Goal: Task Accomplishment & Management: Manage account settings

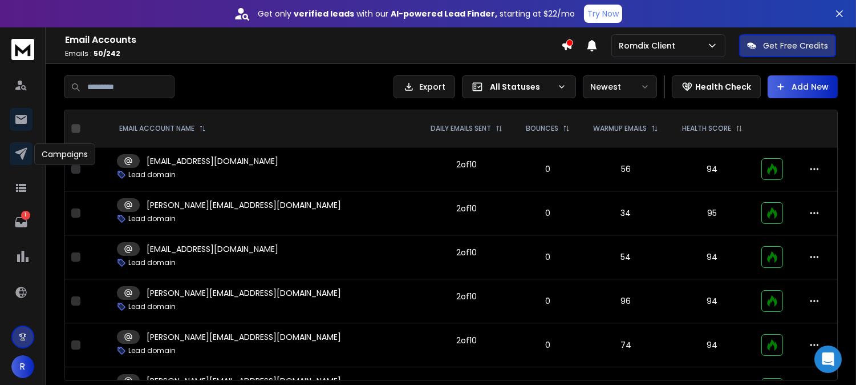
click at [27, 152] on link at bounding box center [21, 153] width 23 height 23
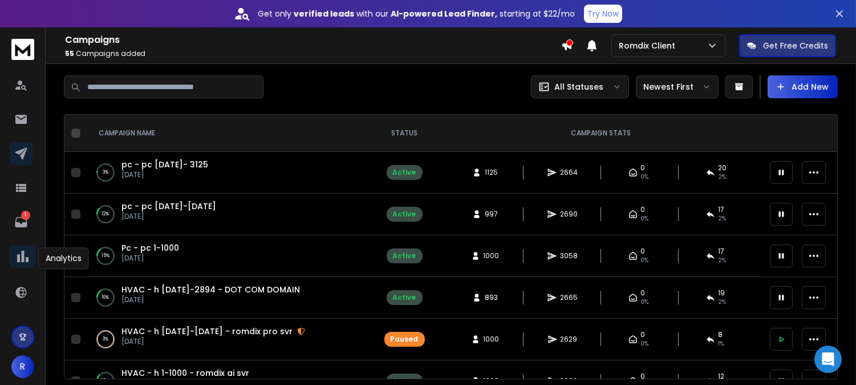
scroll to position [6, 0]
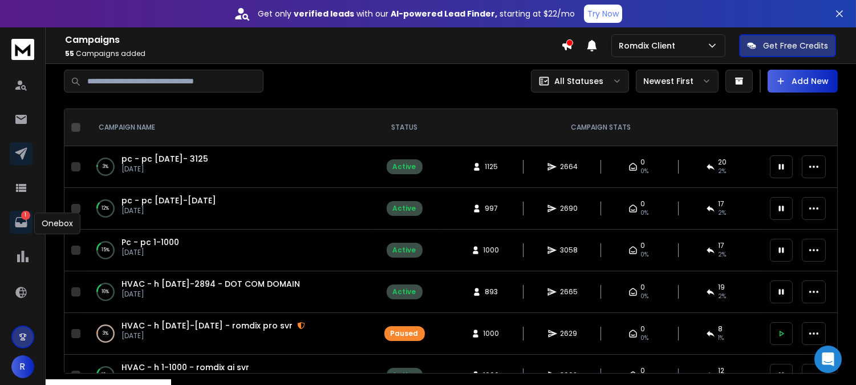
click at [24, 227] on icon at bounding box center [21, 222] width 12 height 10
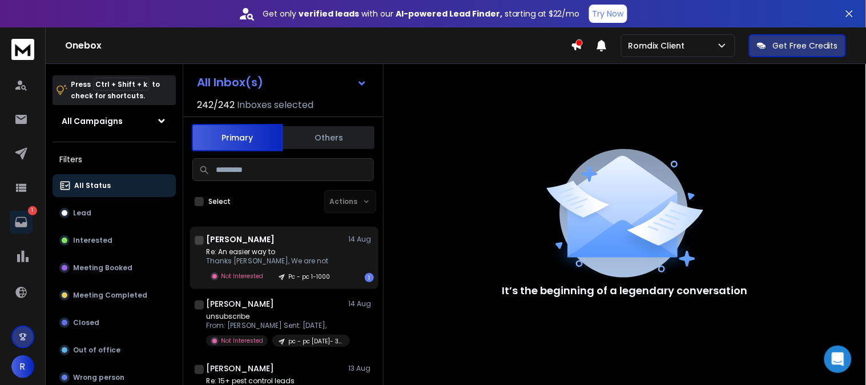
click at [281, 259] on p "Thanks [PERSON_NAME], We are not" at bounding box center [271, 260] width 131 height 9
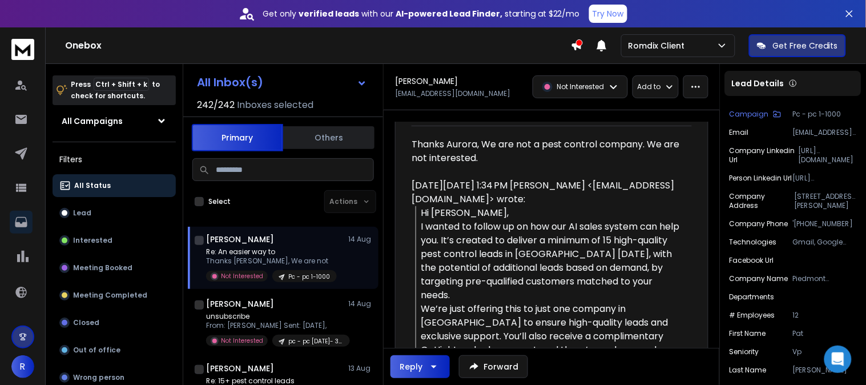
scroll to position [127, 0]
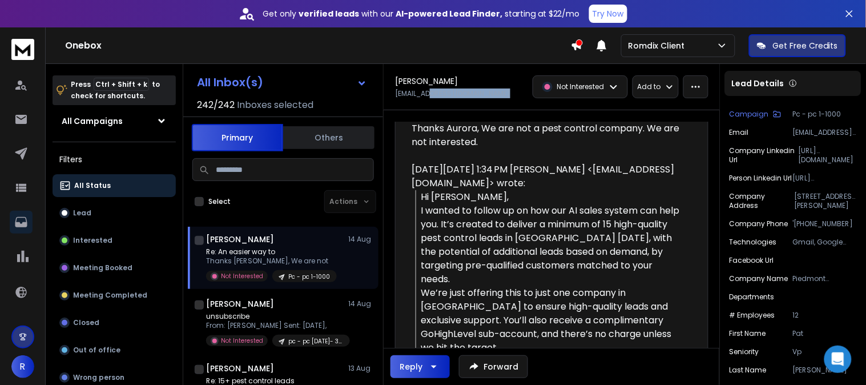
drag, startPoint x: 510, startPoint y: 92, endPoint x: 431, endPoint y: 96, distance: 78.8
click at [431, 96] on div "[PERSON_NAME] [PERSON_NAME] [EMAIL_ADDRESS][DOMAIN_NAME]" at bounding box center [460, 86] width 131 height 23
copy p "[DOMAIN_NAME]"
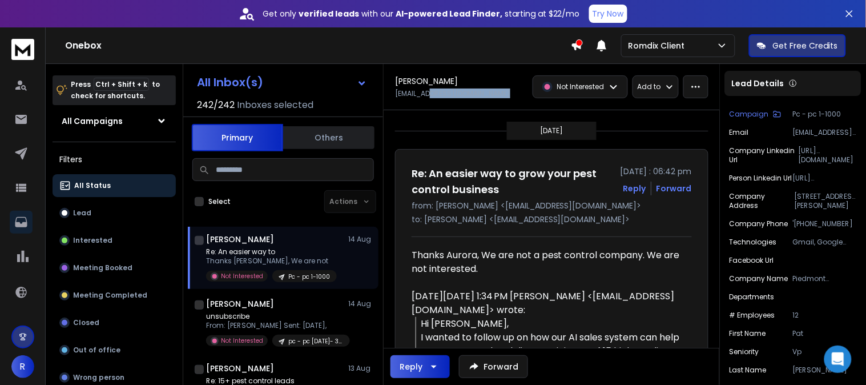
click at [617, 87] on icon at bounding box center [613, 87] width 7 height 4
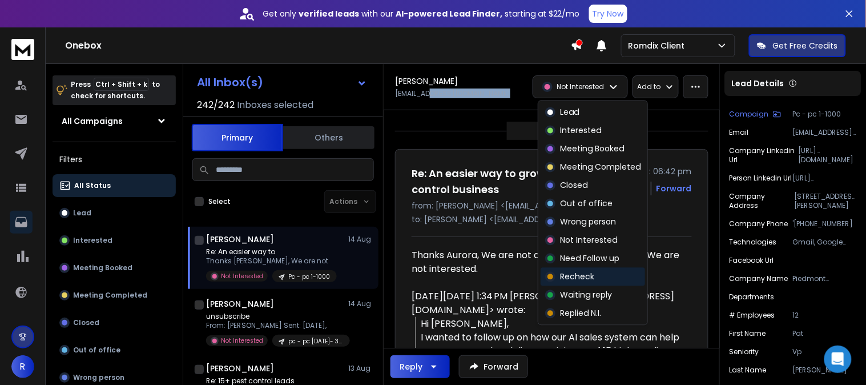
click at [586, 277] on p "Recheck" at bounding box center [577, 276] width 34 height 11
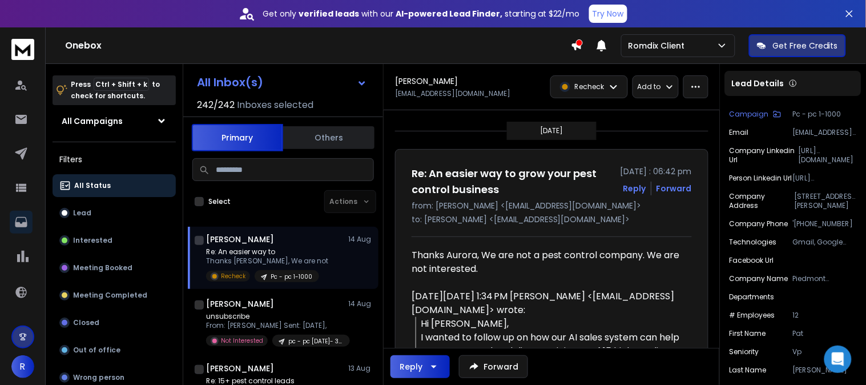
click at [354, 197] on div "Actions" at bounding box center [350, 201] width 52 height 23
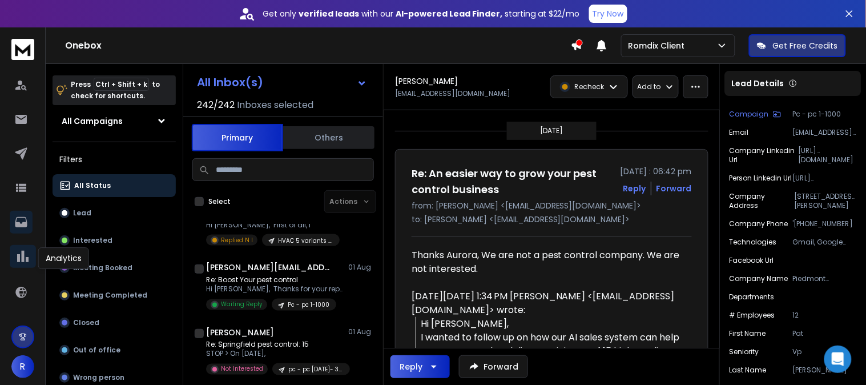
click at [23, 253] on icon at bounding box center [22, 255] width 11 height 11
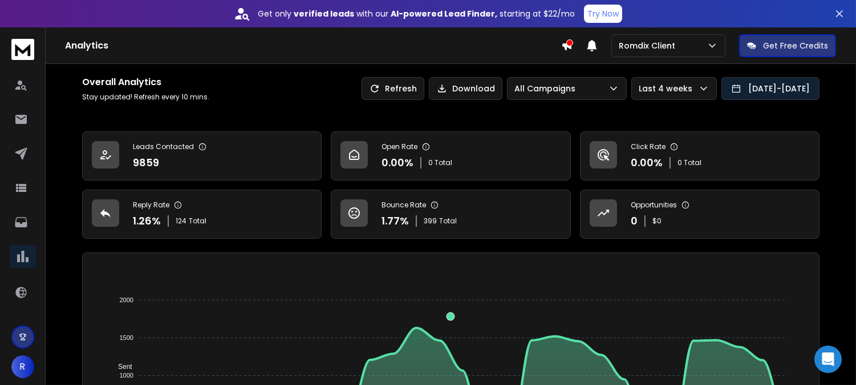
click at [754, 92] on button "[DATE] - [DATE]" at bounding box center [771, 88] width 98 height 23
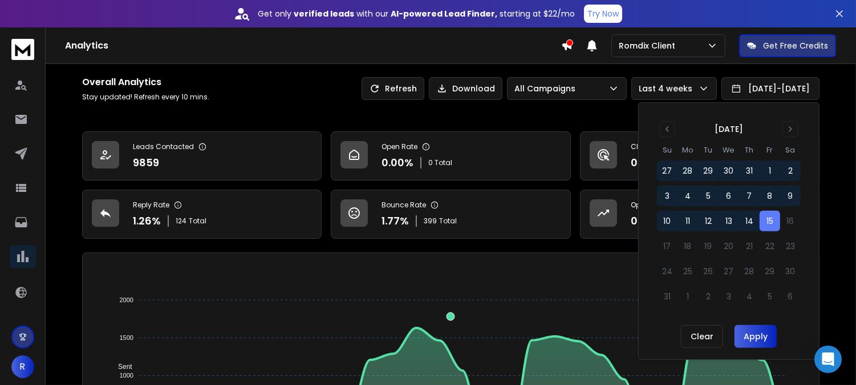
click at [771, 221] on button "15" at bounding box center [770, 221] width 21 height 21
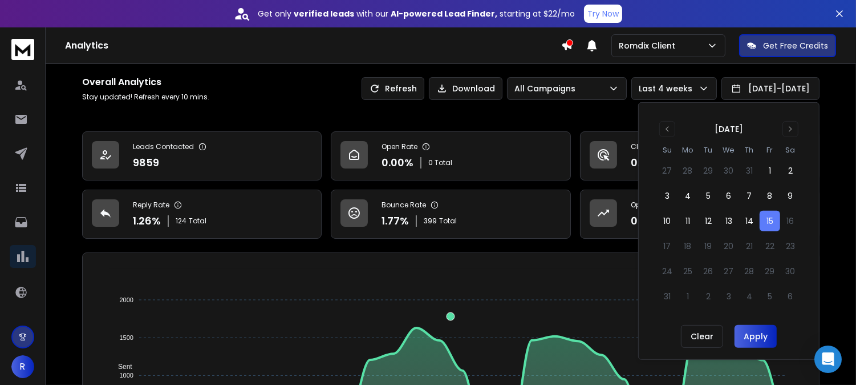
click at [771, 221] on button "15" at bounding box center [770, 221] width 21 height 21
click at [759, 335] on button "Apply" at bounding box center [756, 336] width 42 height 23
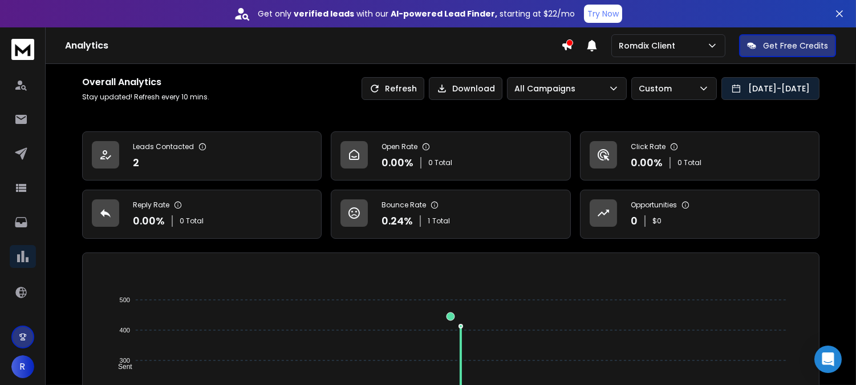
click at [771, 90] on button "[DATE] - [DATE]" at bounding box center [771, 88] width 98 height 23
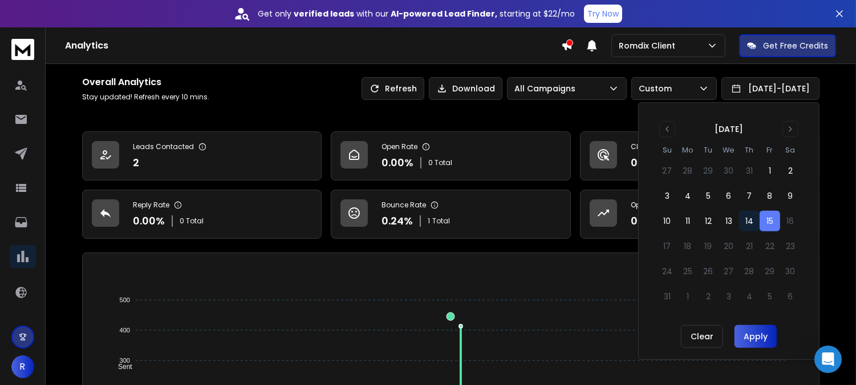
click at [749, 217] on button "14" at bounding box center [749, 221] width 21 height 21
click at [762, 338] on button "Apply" at bounding box center [756, 336] width 42 height 23
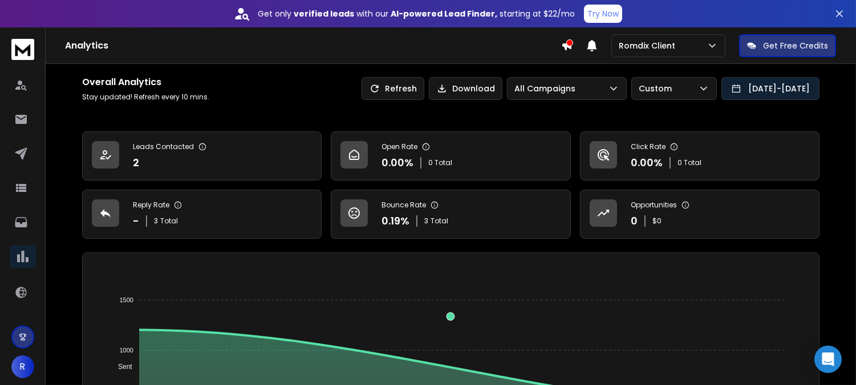
click at [765, 92] on button "[DATE] - [DATE]" at bounding box center [771, 88] width 98 height 23
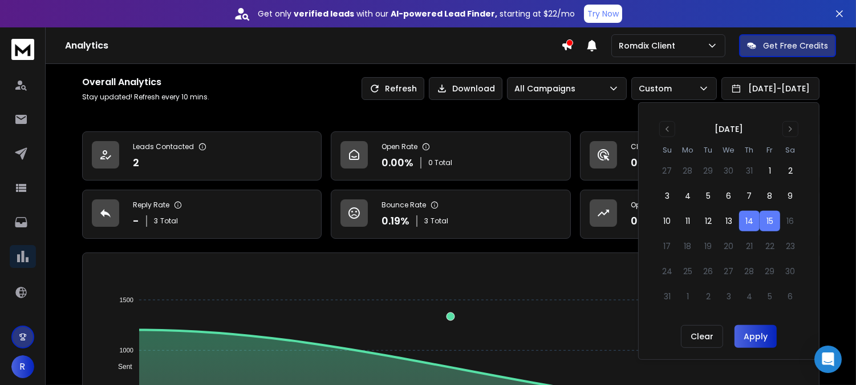
click at [745, 224] on button "14" at bounding box center [749, 221] width 21 height 21
click at [742, 220] on button "14" at bounding box center [749, 221] width 21 height 21
click at [749, 221] on button "14" at bounding box center [749, 221] width 21 height 21
click at [751, 338] on button "Apply" at bounding box center [756, 336] width 42 height 23
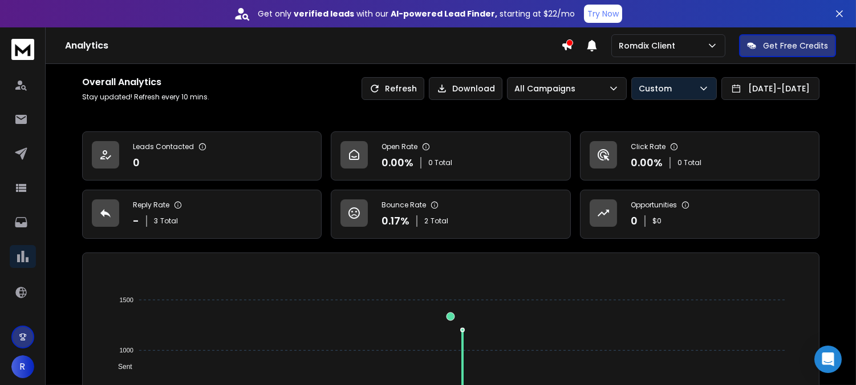
click at [698, 89] on icon "button" at bounding box center [703, 88] width 11 height 11
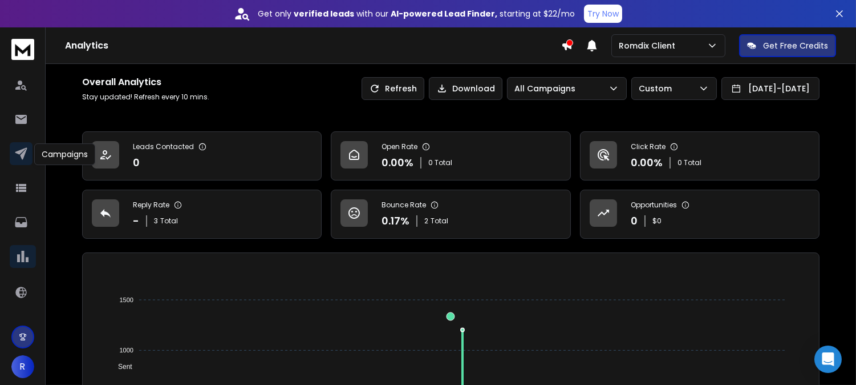
click at [26, 156] on icon at bounding box center [21, 154] width 14 height 14
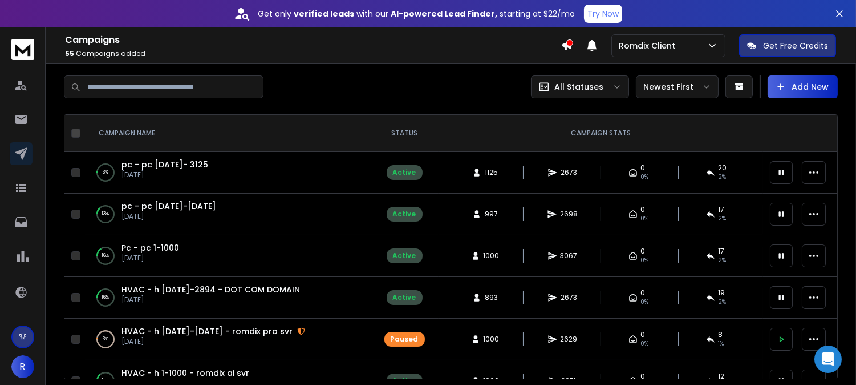
click at [179, 167] on span "pc - pc [DATE]- 3125" at bounding box center [165, 164] width 87 height 11
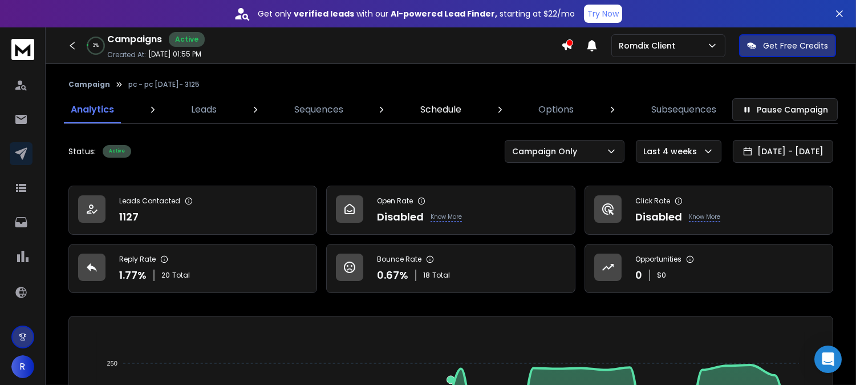
click at [437, 113] on p "Schedule" at bounding box center [441, 110] width 41 height 14
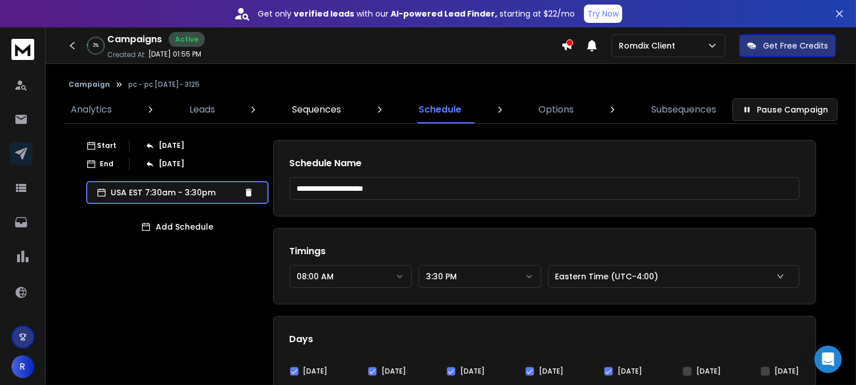
click at [318, 114] on p "Sequences" at bounding box center [316, 110] width 49 height 14
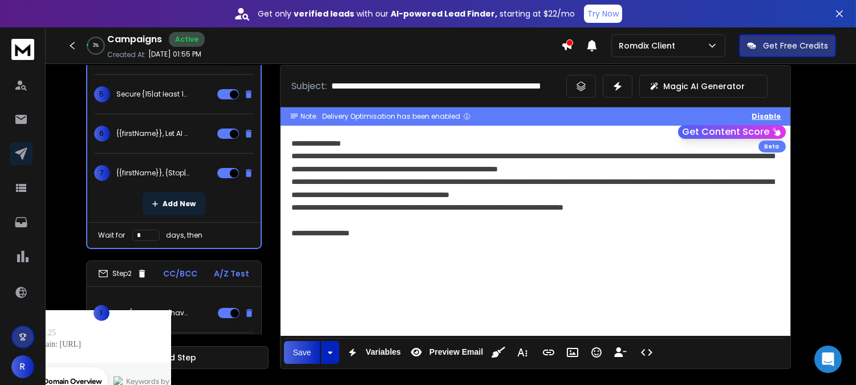
scroll to position [253, 0]
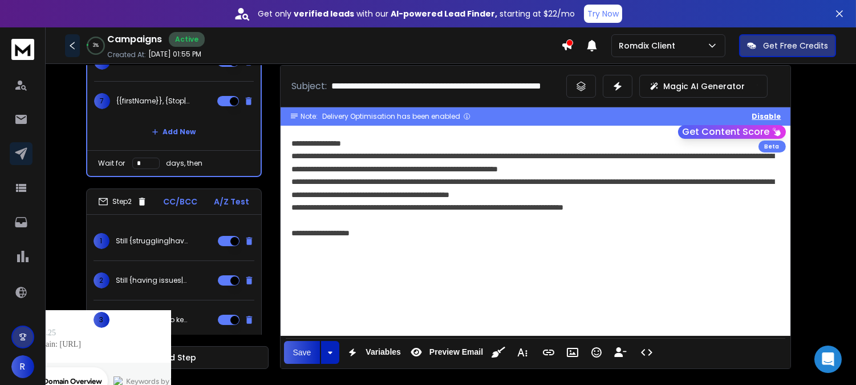
click at [72, 50] on button at bounding box center [72, 45] width 15 height 23
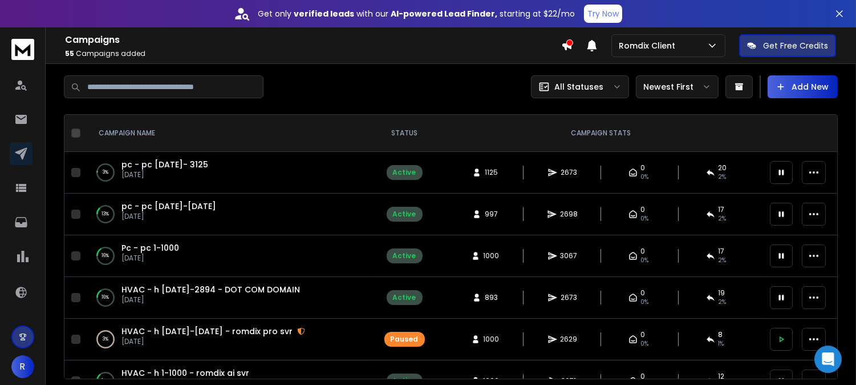
click at [192, 168] on span "pc - pc [DATE]- 3125" at bounding box center [165, 164] width 87 height 11
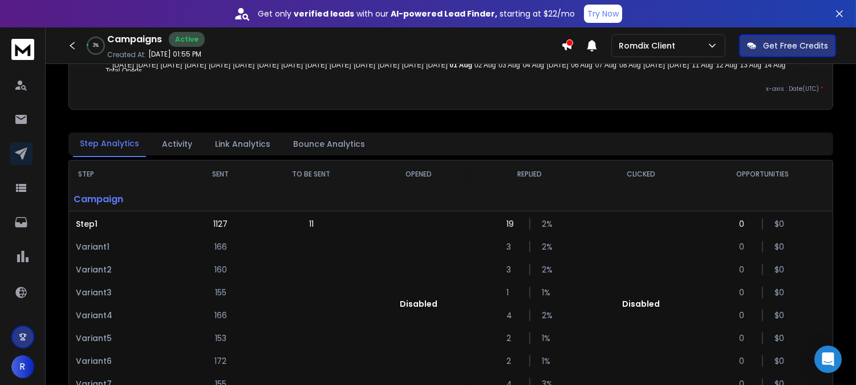
scroll to position [456, 0]
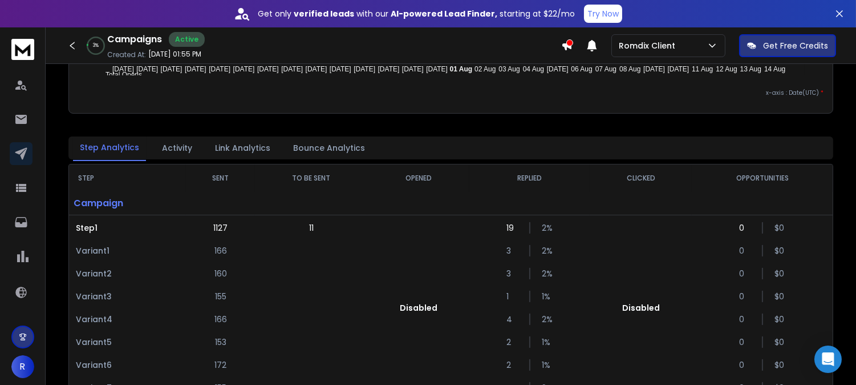
click at [181, 151] on button "Activity" at bounding box center [177, 147] width 44 height 25
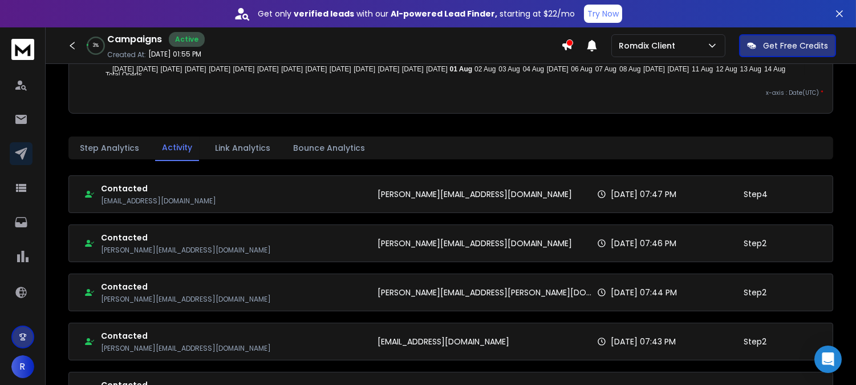
click at [128, 153] on button "Step Analytics" at bounding box center [109, 147] width 73 height 25
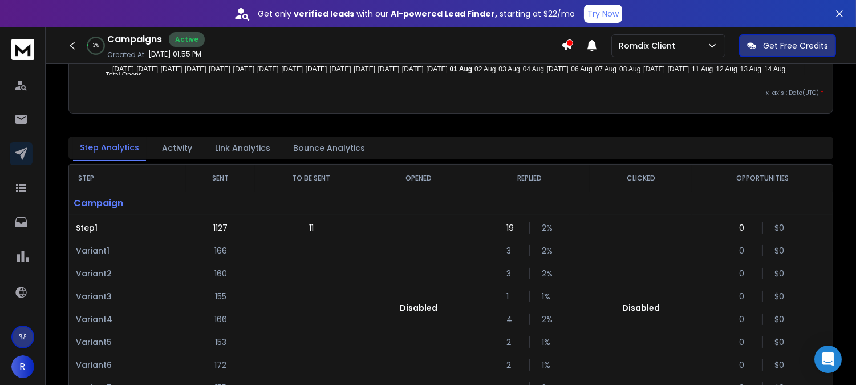
click at [172, 152] on button "Activity" at bounding box center [177, 147] width 44 height 25
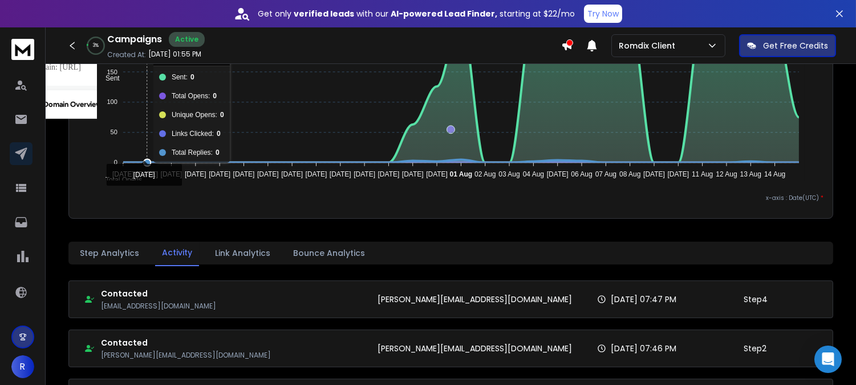
scroll to position [393, 0]
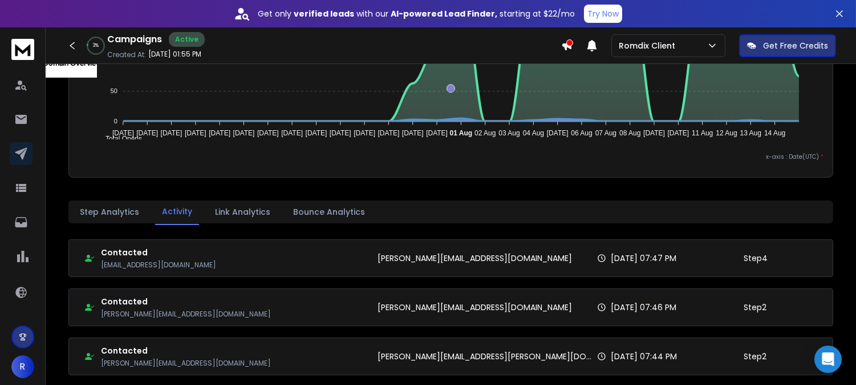
click at [112, 207] on button "Step Analytics" at bounding box center [109, 211] width 73 height 25
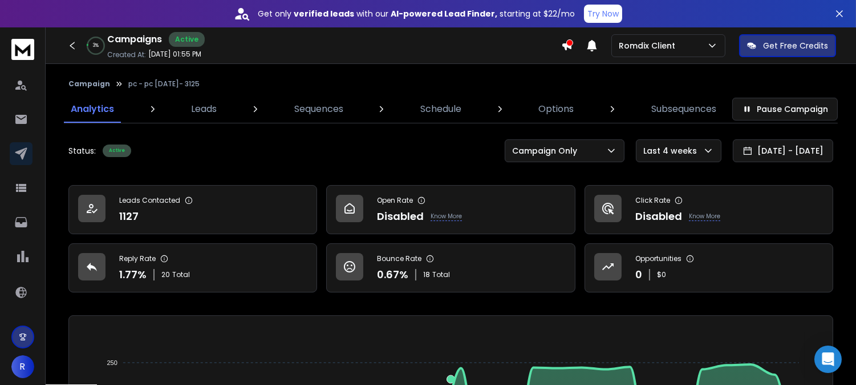
scroll to position [0, 0]
click at [346, 110] on link "Sequences" at bounding box center [319, 109] width 63 height 27
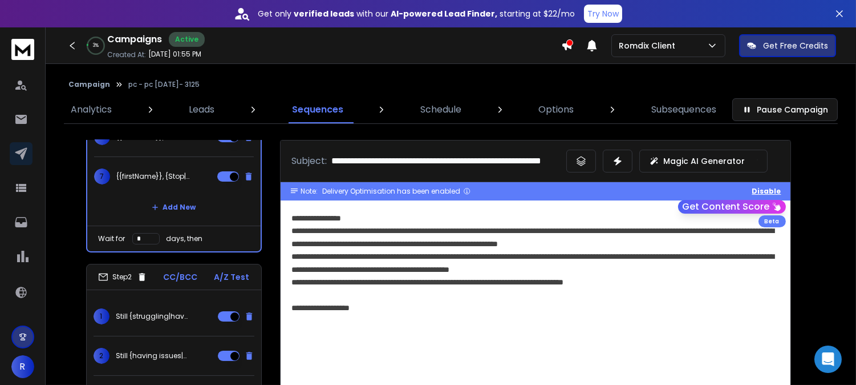
scroll to position [253, 0]
click at [108, 115] on p "Analytics" at bounding box center [91, 110] width 41 height 14
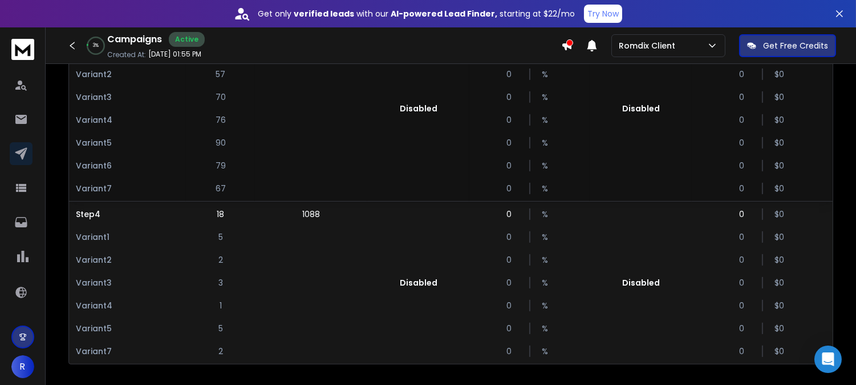
scroll to position [900, 0]
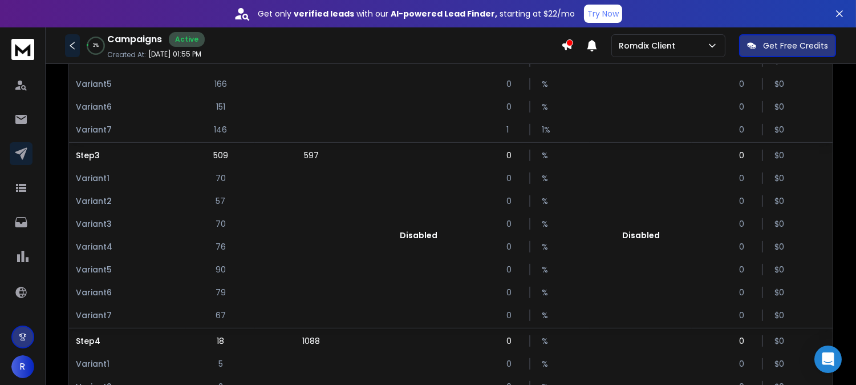
click at [67, 47] on icon at bounding box center [72, 46] width 10 height 10
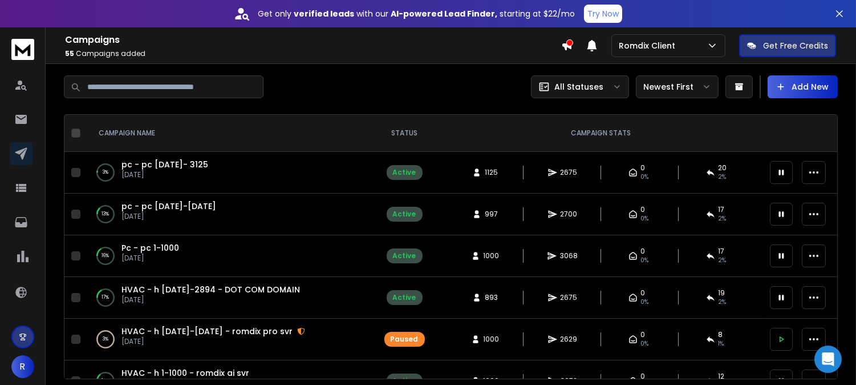
click at [189, 203] on span "pc - pc [DATE]-[DATE]" at bounding box center [169, 205] width 95 height 11
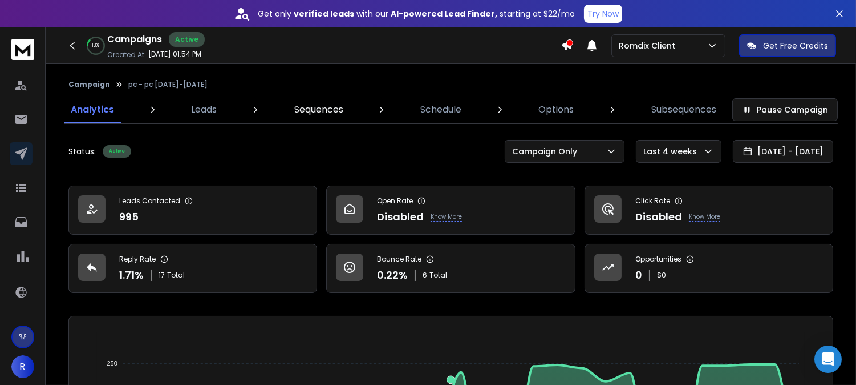
click at [332, 110] on p "Sequences" at bounding box center [318, 110] width 49 height 14
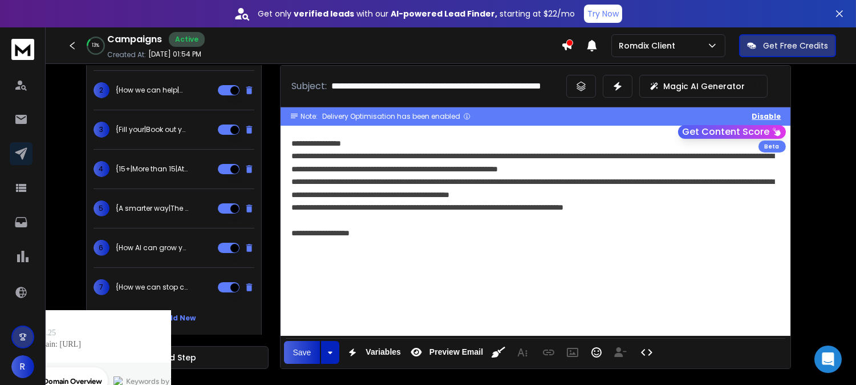
scroll to position [690, 0]
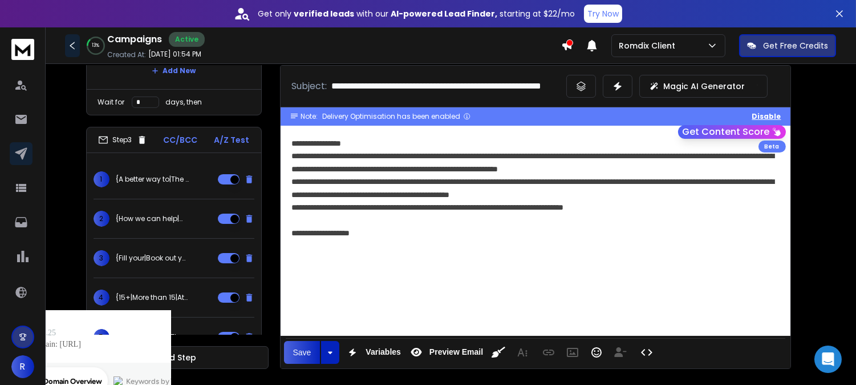
click at [67, 43] on icon at bounding box center [72, 46] width 10 height 10
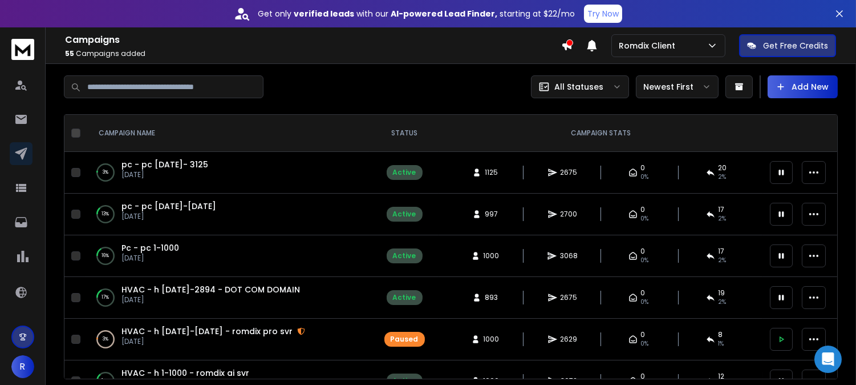
click at [169, 248] on span "Pc - pc 1-1000" at bounding box center [151, 247] width 58 height 11
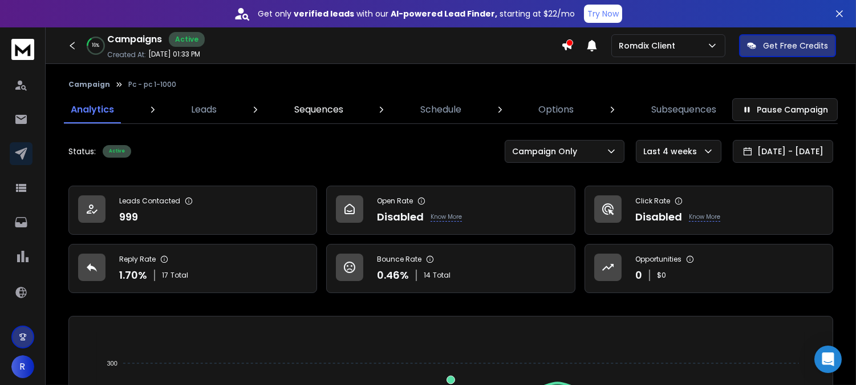
click at [318, 112] on p "Sequences" at bounding box center [318, 110] width 49 height 14
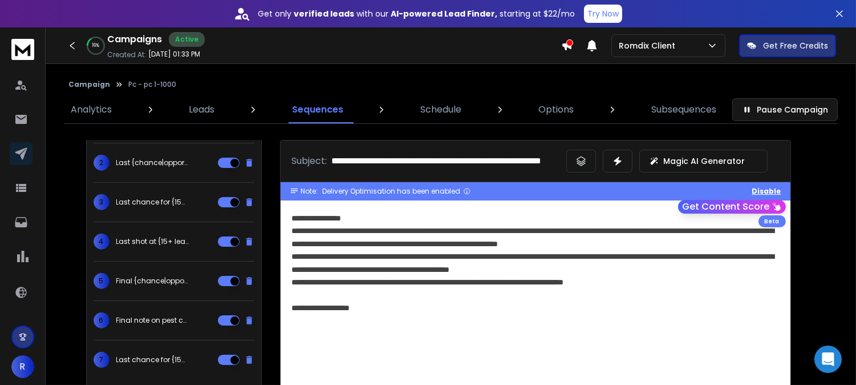
scroll to position [1197, 0]
click at [76, 46] on icon at bounding box center [72, 46] width 10 height 10
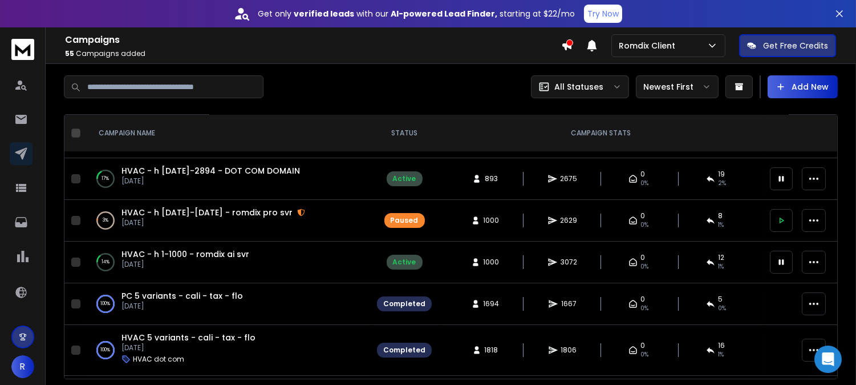
scroll to position [63, 0]
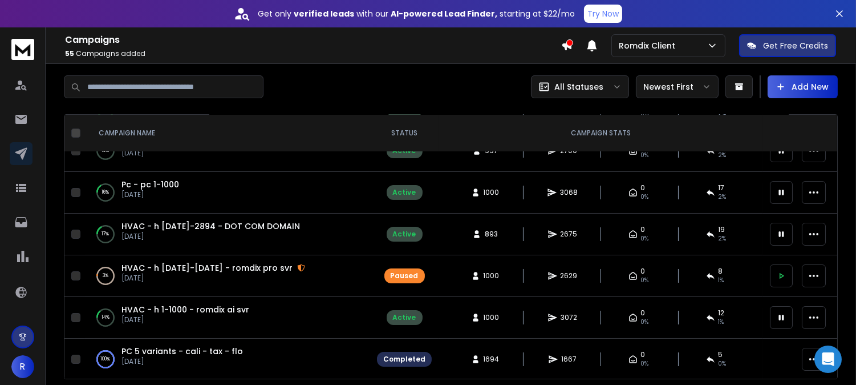
click at [175, 225] on span "HVAC - h [DATE]-2894 - DOT COM DOMAIN" at bounding box center [211, 225] width 179 height 11
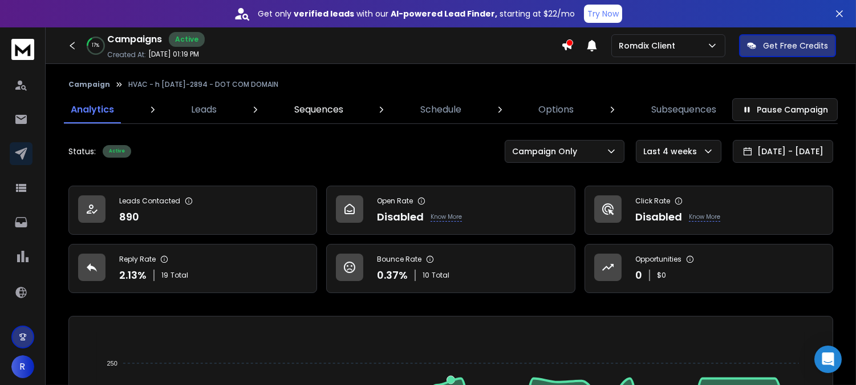
click at [321, 115] on p "Sequences" at bounding box center [318, 110] width 49 height 14
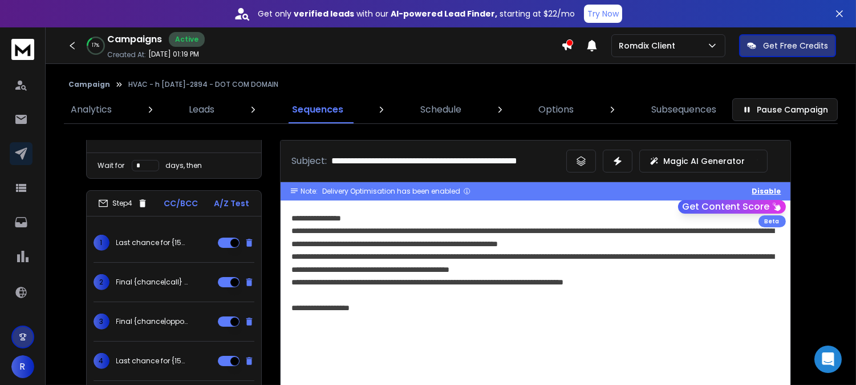
scroll to position [1197, 0]
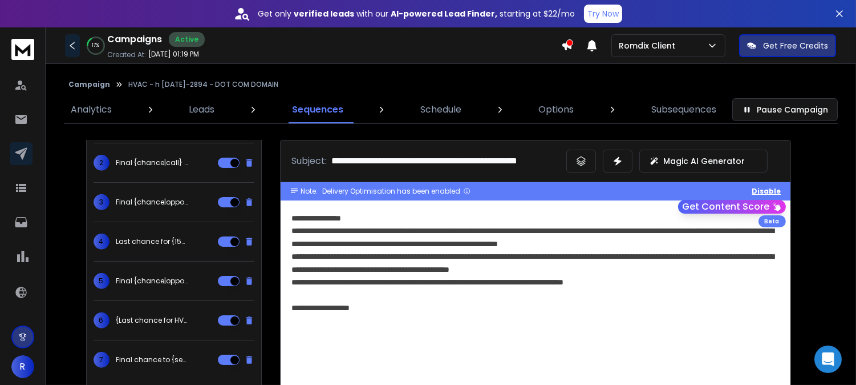
click at [72, 43] on icon at bounding box center [72, 45] width 5 height 7
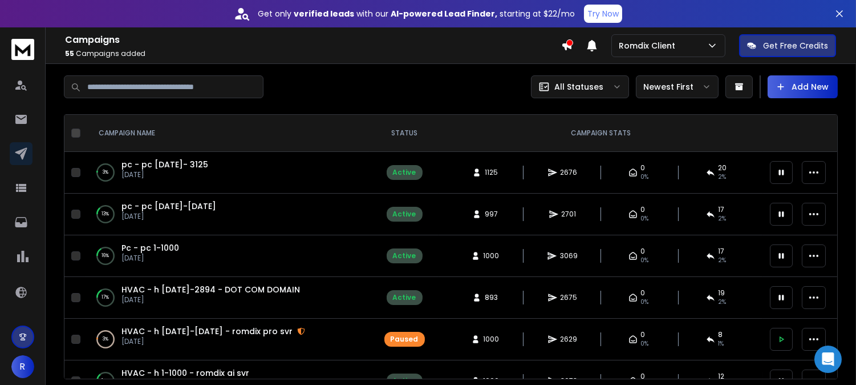
scroll to position [127, 0]
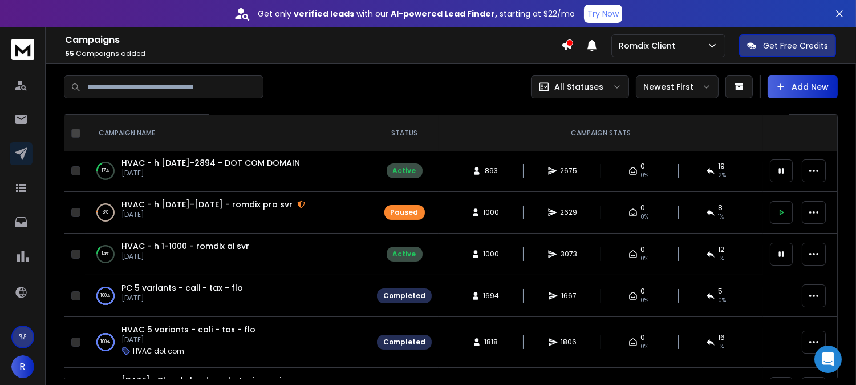
click at [198, 242] on span "HVAC - h 1-1000 - romdix ai svr" at bounding box center [186, 245] width 128 height 11
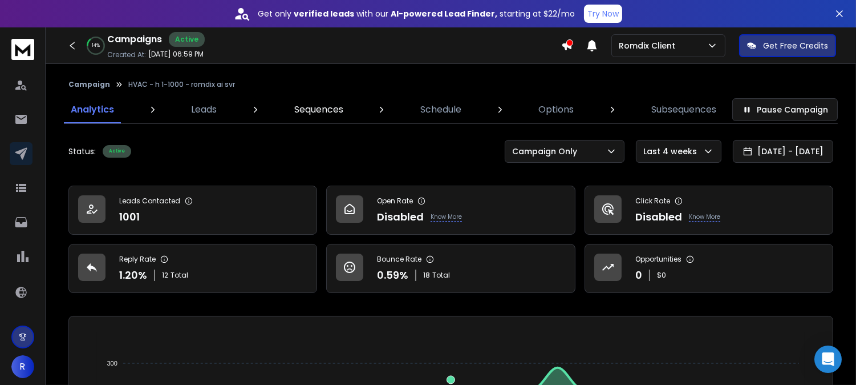
click at [321, 110] on p "Sequences" at bounding box center [318, 110] width 49 height 14
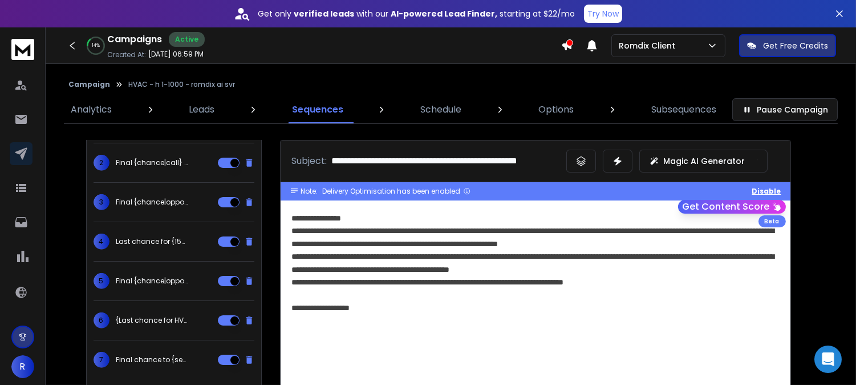
scroll to position [75, 0]
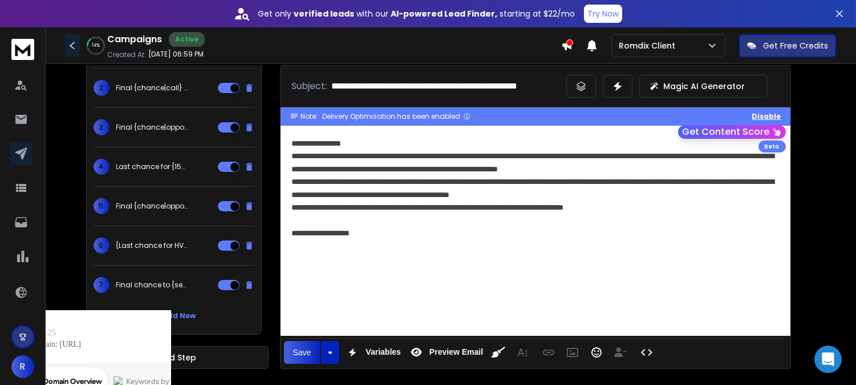
click at [70, 42] on icon at bounding box center [72, 46] width 10 height 10
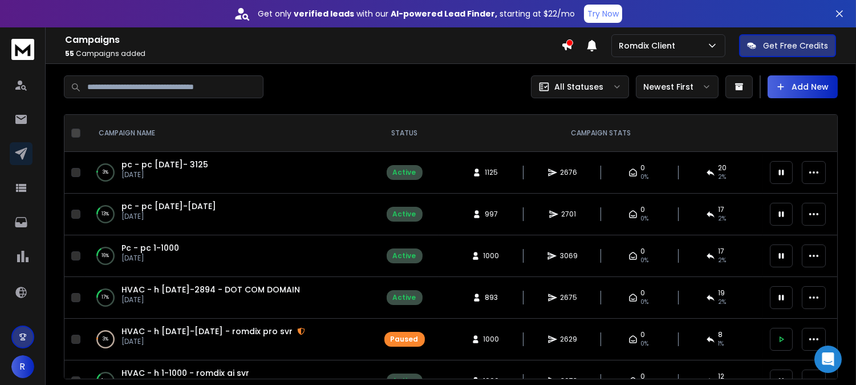
click at [345, 75] on div at bounding box center [257, 86] width 387 height 23
click at [175, 164] on span "pc - pc [DATE]- 3125" at bounding box center [165, 164] width 87 height 11
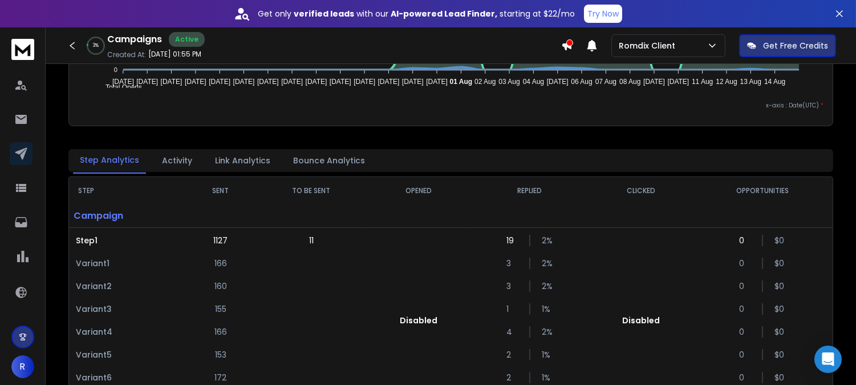
scroll to position [443, 0]
drag, startPoint x: 293, startPoint y: 189, endPoint x: 334, endPoint y: 185, distance: 40.7
click at [334, 185] on th "TO BE SENT" at bounding box center [311, 190] width 112 height 27
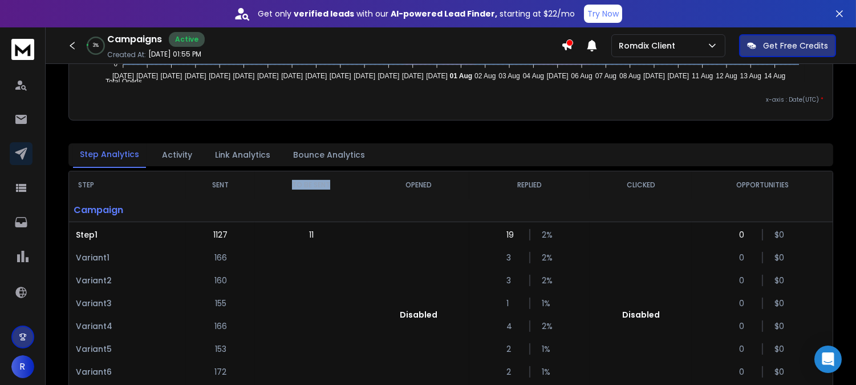
scroll to position [479, 0]
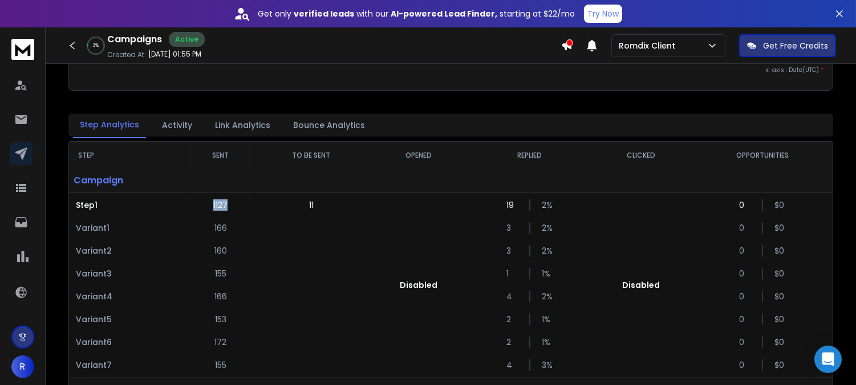
drag, startPoint x: 213, startPoint y: 207, endPoint x: 234, endPoint y: 207, distance: 20.5
click at [234, 207] on div "1127 166 160 155 166 153 172 155" at bounding box center [220, 284] width 55 height 171
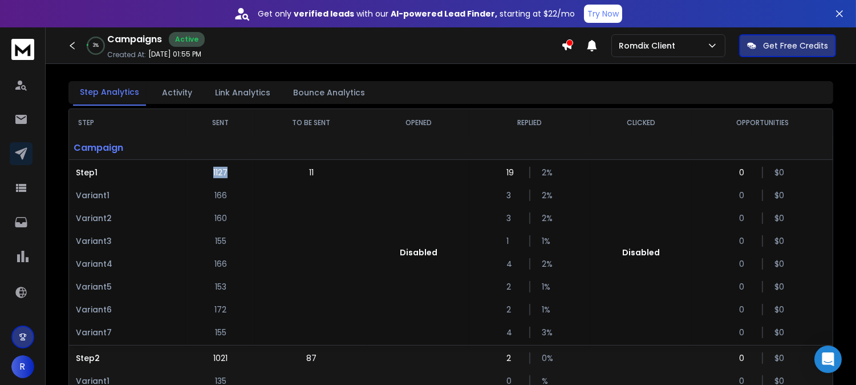
scroll to position [543, 0]
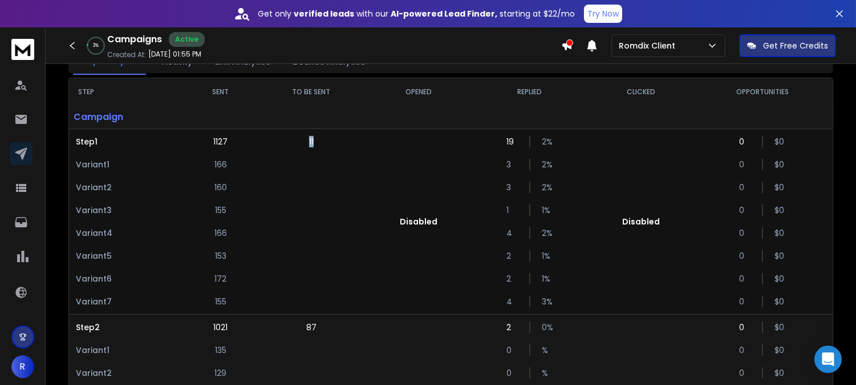
drag, startPoint x: 309, startPoint y: 138, endPoint x: 321, endPoint y: 139, distance: 12.6
click at [321, 139] on div "11" at bounding box center [311, 141] width 99 height 11
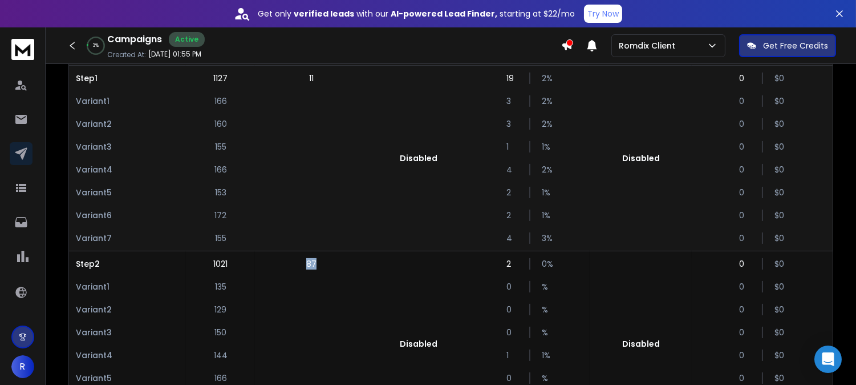
drag, startPoint x: 311, startPoint y: 262, endPoint x: 324, endPoint y: 262, distance: 13.1
click at [324, 262] on div "87" at bounding box center [311, 263] width 99 height 11
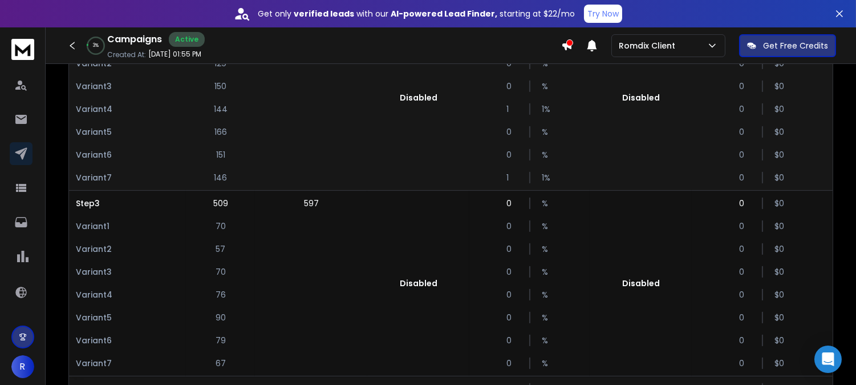
scroll to position [859, 0]
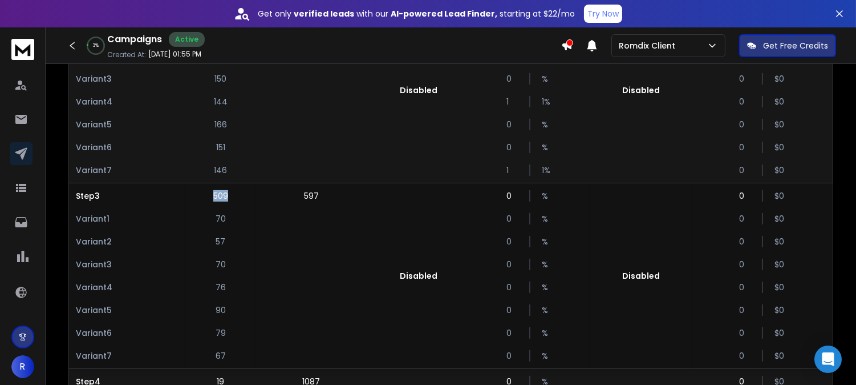
drag, startPoint x: 217, startPoint y: 192, endPoint x: 241, endPoint y: 191, distance: 24.0
click at [235, 191] on div "509 70 57 70 76 90 79 67" at bounding box center [220, 275] width 55 height 171
click at [233, 193] on div "509 70 57 70 76 90 79 67" at bounding box center [220, 275] width 55 height 171
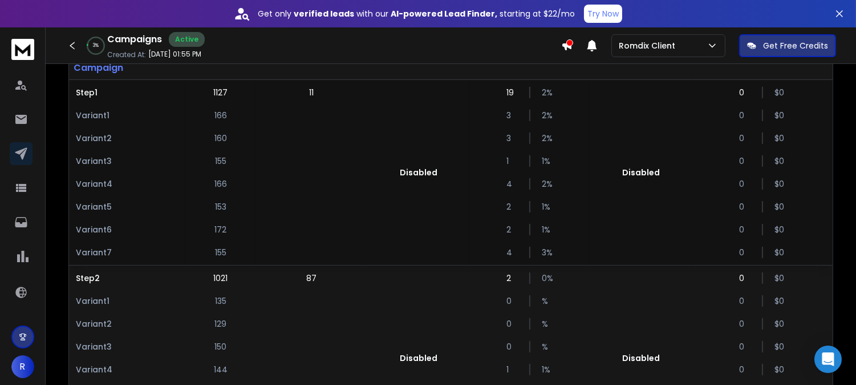
scroll to position [796, 0]
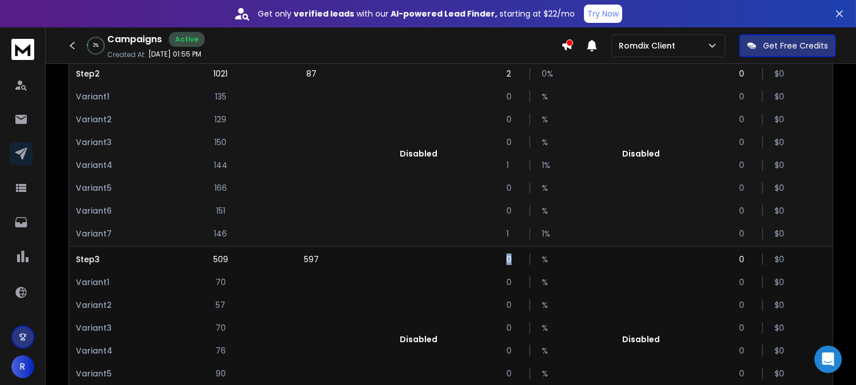
click at [508, 256] on p "0" at bounding box center [512, 258] width 11 height 11
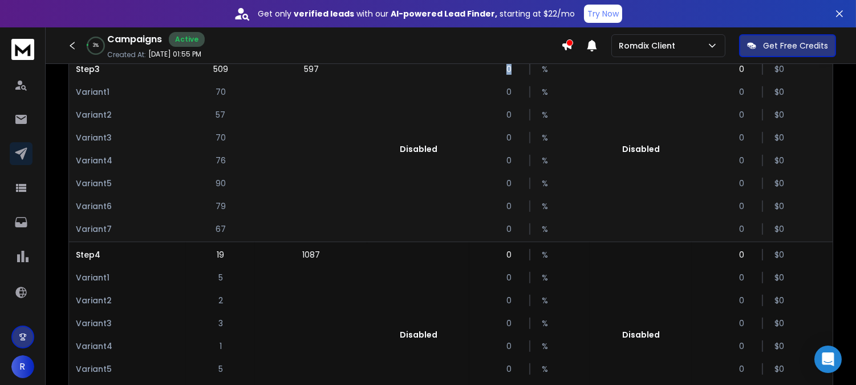
scroll to position [1050, 0]
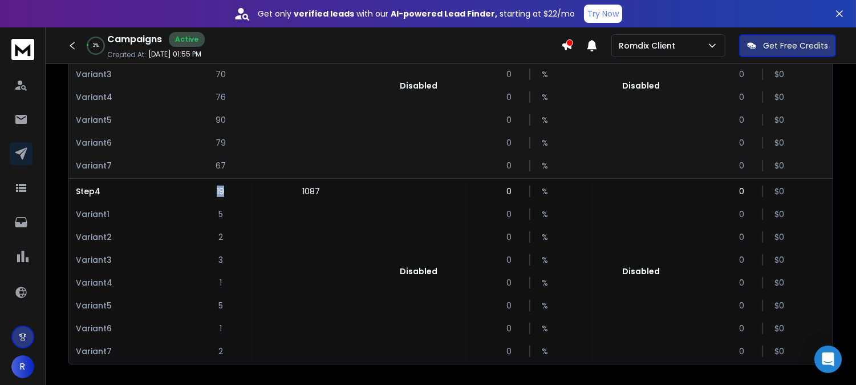
click at [229, 189] on div "19 5 2 3 1 5 1 2" at bounding box center [220, 270] width 55 height 171
drag, startPoint x: 305, startPoint y: 191, endPoint x: 329, endPoint y: 191, distance: 23.4
click at [329, 191] on div "1087" at bounding box center [311, 190] width 99 height 11
drag, startPoint x: 503, startPoint y: 192, endPoint x: 512, endPoint y: 192, distance: 9.1
click at [512, 192] on div "0 % 0 % 0 % 0 % 0 % 0 % 0 % 0 %" at bounding box center [529, 270] width 107 height 171
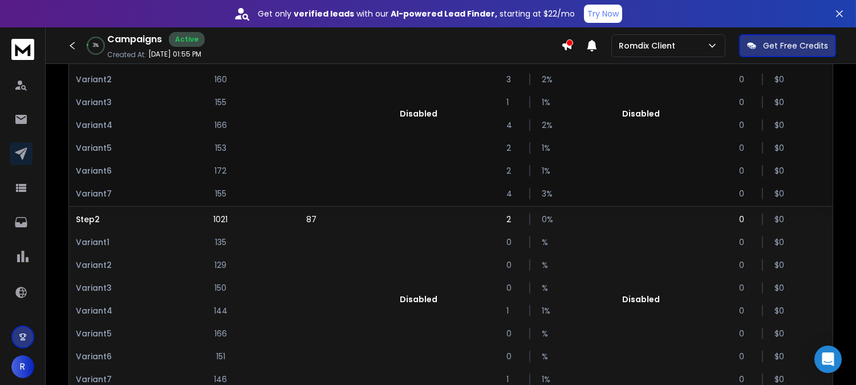
scroll to position [669, 0]
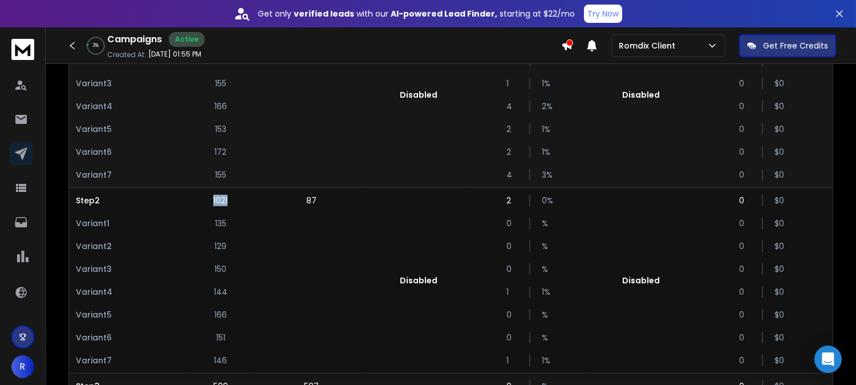
drag, startPoint x: 215, startPoint y: 199, endPoint x: 236, endPoint y: 203, distance: 20.9
click at [236, 203] on div "1021 135 129 150 144 166 151 146" at bounding box center [220, 280] width 55 height 171
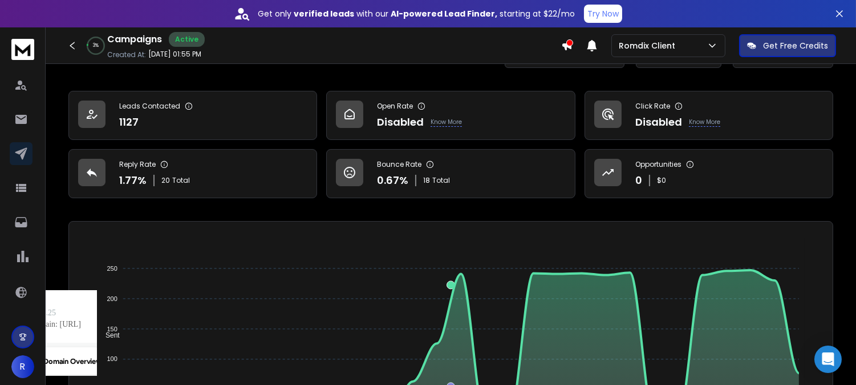
scroll to position [0, 0]
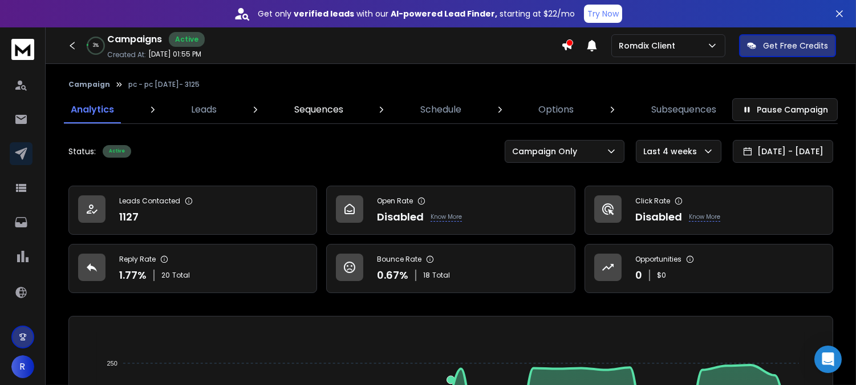
click at [338, 110] on p "Sequences" at bounding box center [318, 110] width 49 height 14
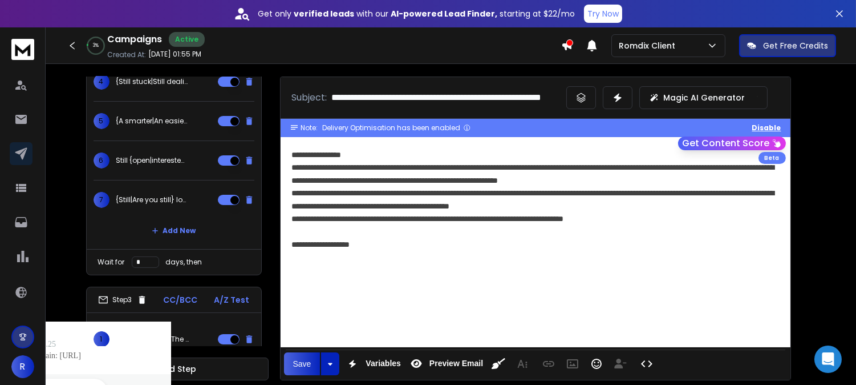
scroll to position [571, 0]
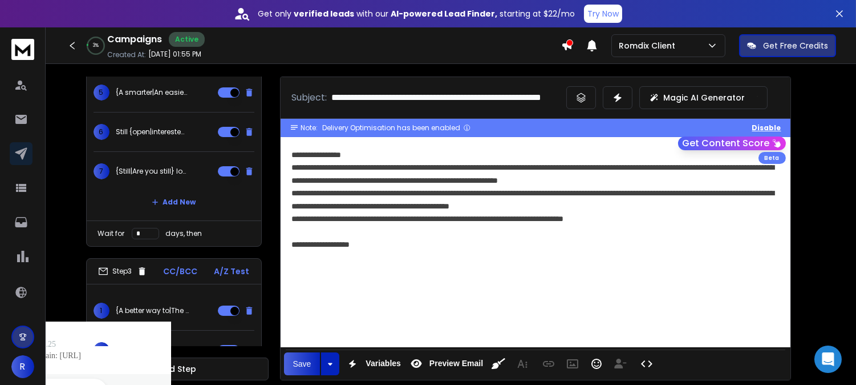
drag, startPoint x: 145, startPoint y: 236, endPoint x: 106, endPoint y: 255, distance: 43.9
click at [127, 237] on div "Wait for * days, then" at bounding box center [174, 233] width 175 height 26
type input "**********"
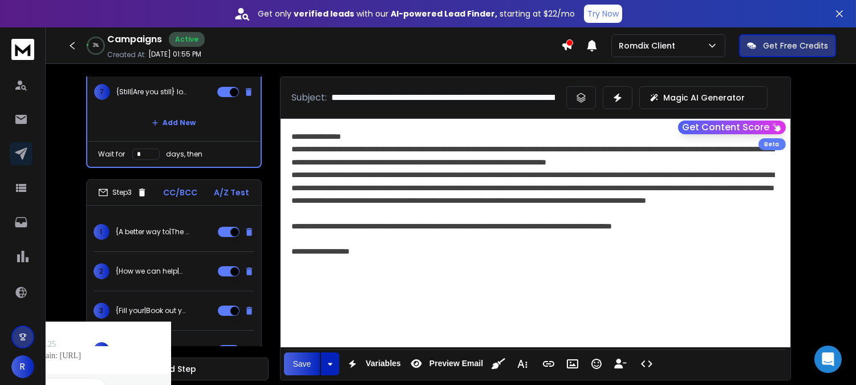
scroll to position [634, 0]
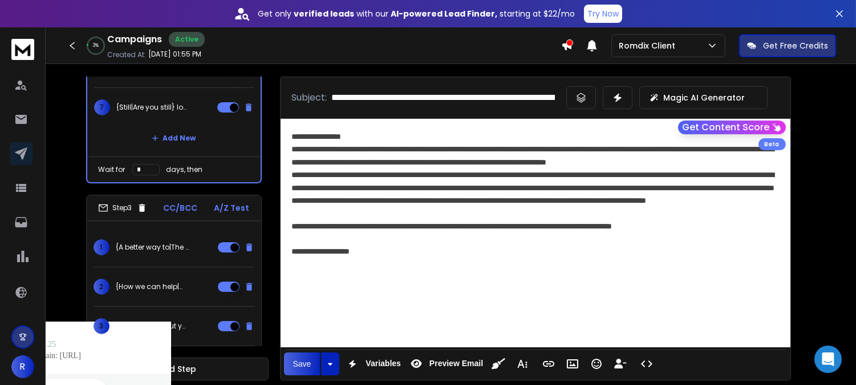
drag, startPoint x: 146, startPoint y: 166, endPoint x: 127, endPoint y: 183, distance: 25.4
click at [132, 170] on input "*" at bounding box center [145, 169] width 27 height 11
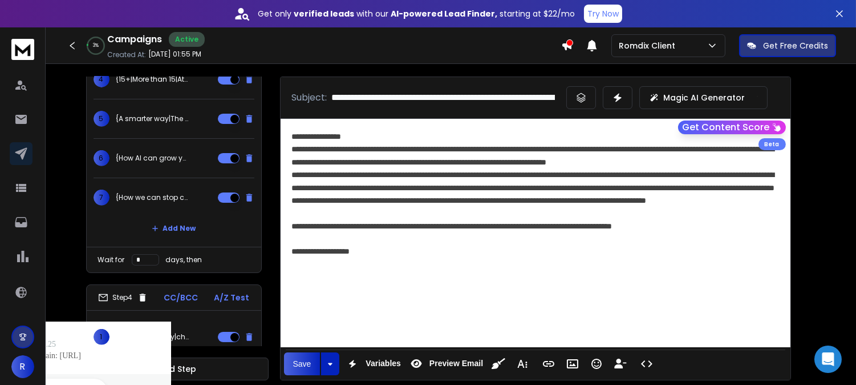
scroll to position [951, 0]
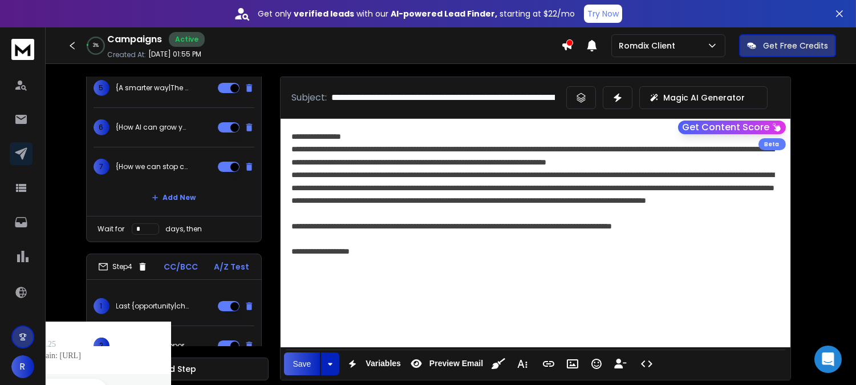
type input "*"
drag, startPoint x: 138, startPoint y: 229, endPoint x: 105, endPoint y: 248, distance: 37.8
click at [123, 232] on div "Wait for * days, then" at bounding box center [174, 229] width 175 height 26
type input "**********"
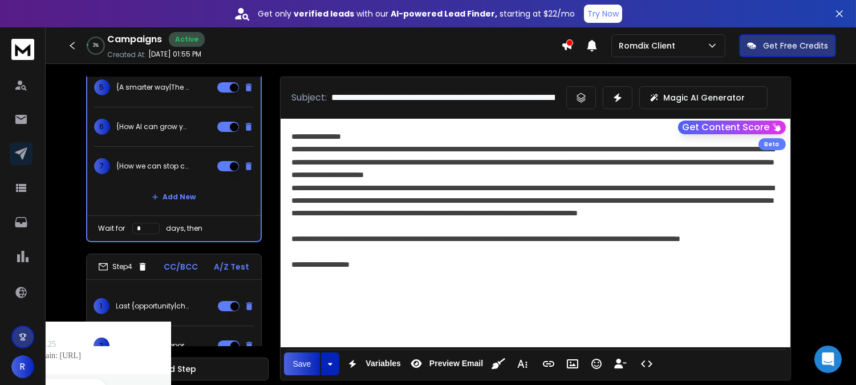
type input "*"
click at [79, 260] on div "Step 1 CC/BCC A/Z Test 1 {{firstName}}, Get {15|fifteen} pest contro Leads in {…" at bounding box center [451, 228] width 774 height 313
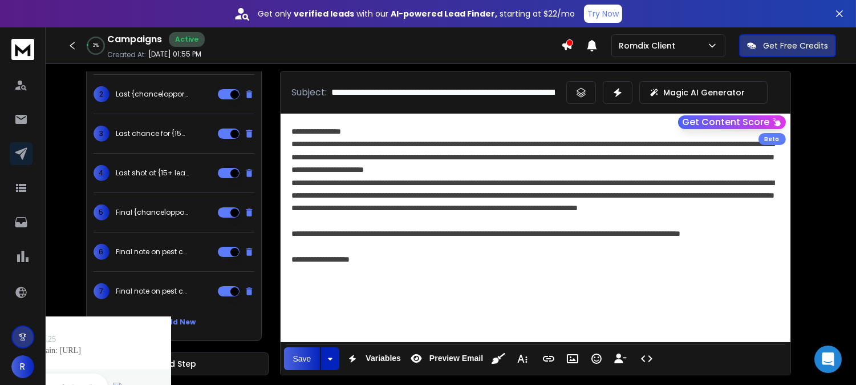
scroll to position [75, 0]
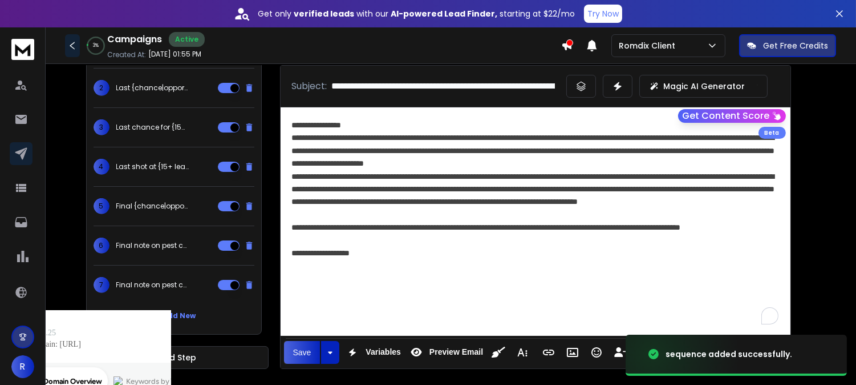
click at [74, 44] on icon at bounding box center [72, 46] width 10 height 10
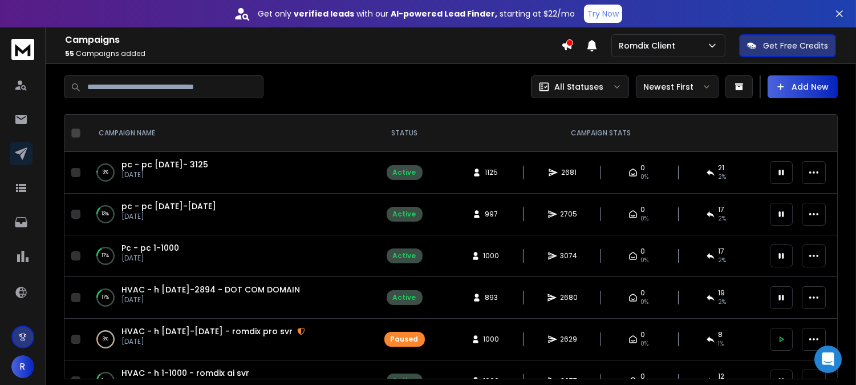
click at [174, 162] on span "pc - pc [DATE]- 3125" at bounding box center [165, 164] width 87 height 11
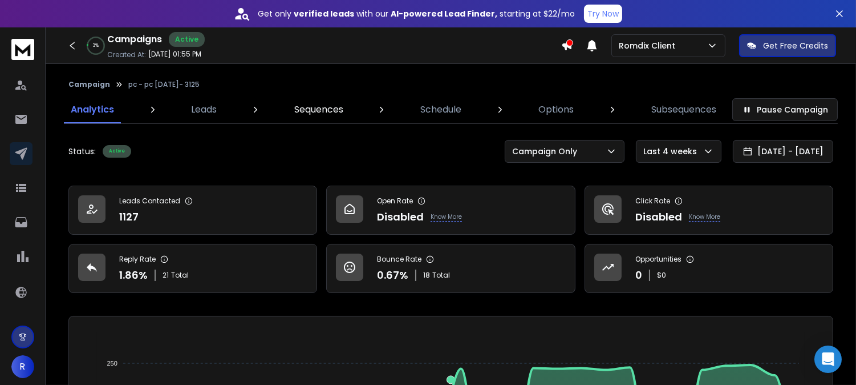
click at [320, 105] on p "Sequences" at bounding box center [318, 110] width 49 height 14
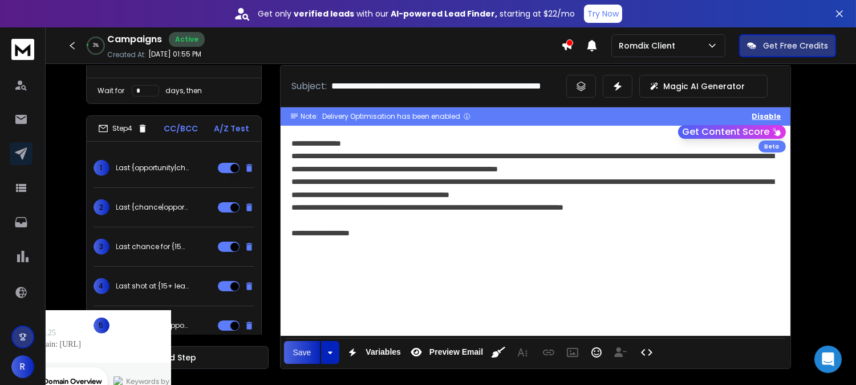
scroll to position [1197, 0]
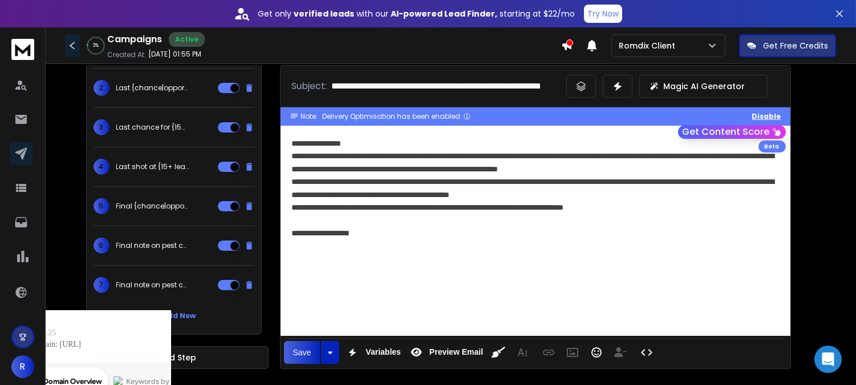
click at [68, 35] on button at bounding box center [72, 45] width 15 height 23
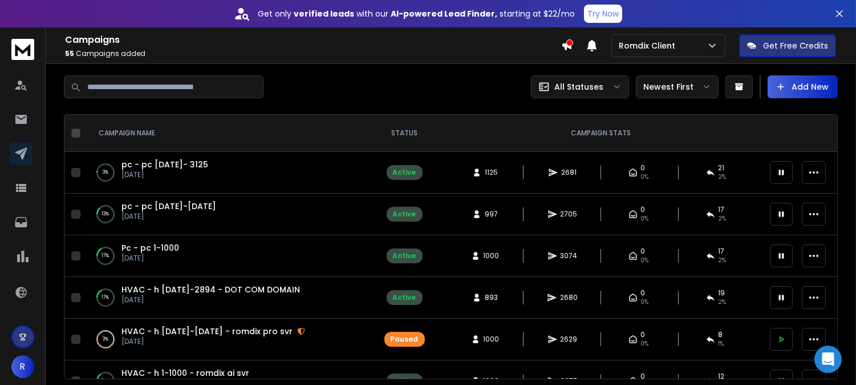
click at [217, 204] on div "13 % pc - pc [DATE]-[DATE] [DATE]" at bounding box center [227, 213] width 262 height 27
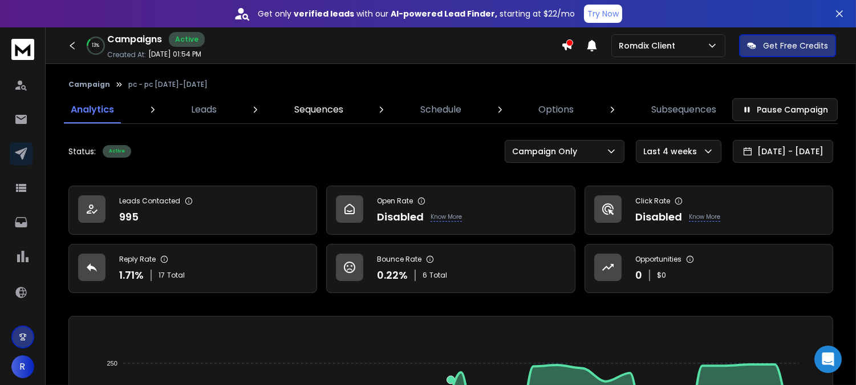
click at [314, 112] on p "Sequences" at bounding box center [318, 110] width 49 height 14
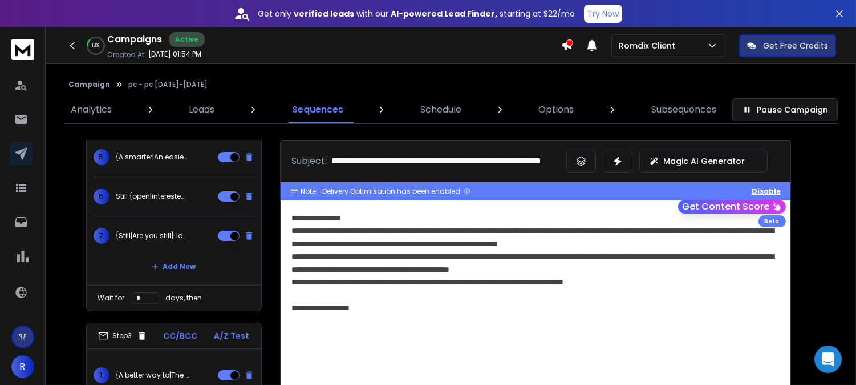
scroll to position [571, 0]
drag, startPoint x: 144, startPoint y: 300, endPoint x: 123, endPoint y: 301, distance: 21.1
click at [126, 300] on div "Wait for * days, then" at bounding box center [174, 297] width 175 height 26
type input "**********"
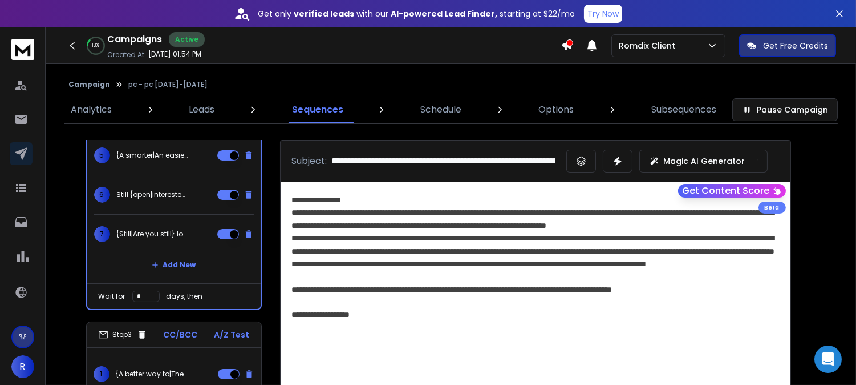
type input "*"
click at [71, 332] on div "Step 1 CC/BCC A/Z Test 1 {{firstName}}, Get {15|fifteen} pest contro Leads in {…" at bounding box center [451, 291] width 774 height 313
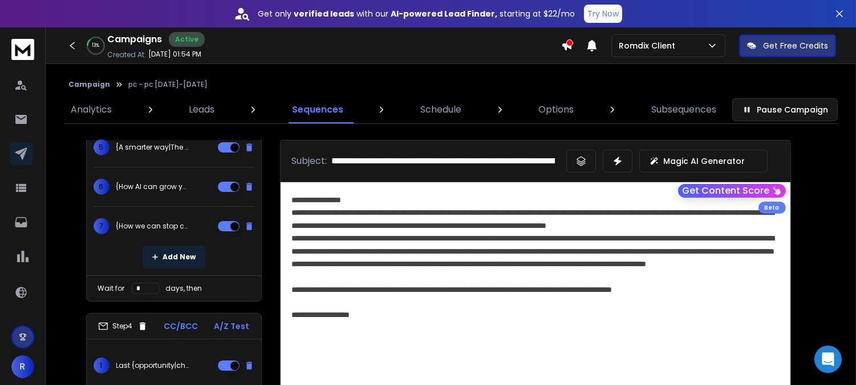
scroll to position [951, 0]
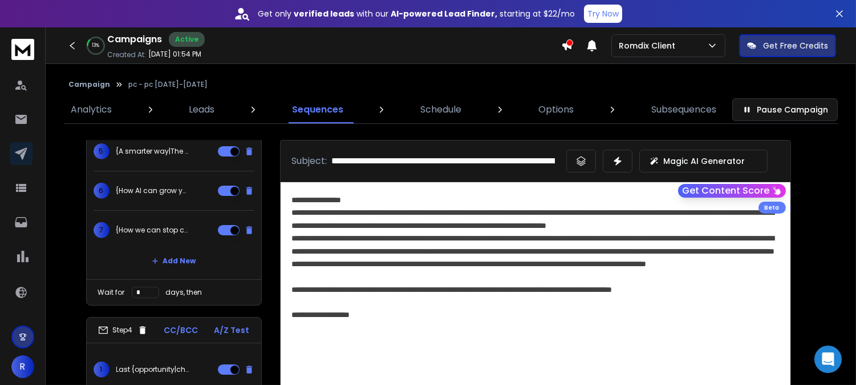
drag, startPoint x: 146, startPoint y: 298, endPoint x: 126, endPoint y: 300, distance: 19.5
click at [127, 298] on div "Wait for * days, then" at bounding box center [174, 292] width 175 height 26
type input "**********"
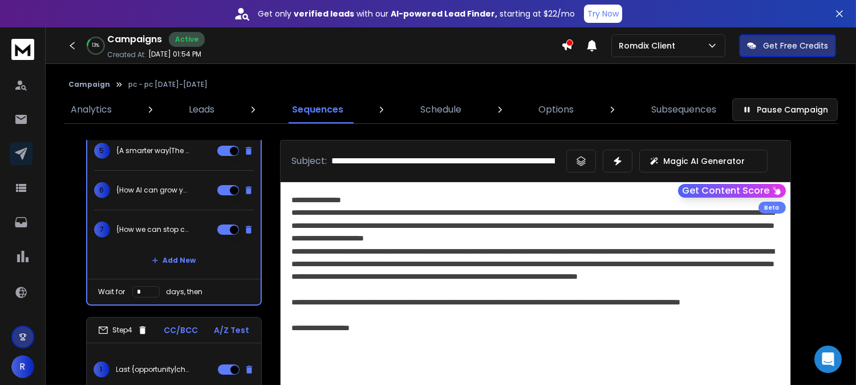
type input "*"
click at [75, 305] on div "Step 1 CC/BCC A/Z Test 1 {{firstName}}, Get {15|fifteen} pest contro Leads in {…" at bounding box center [451, 291] width 774 height 313
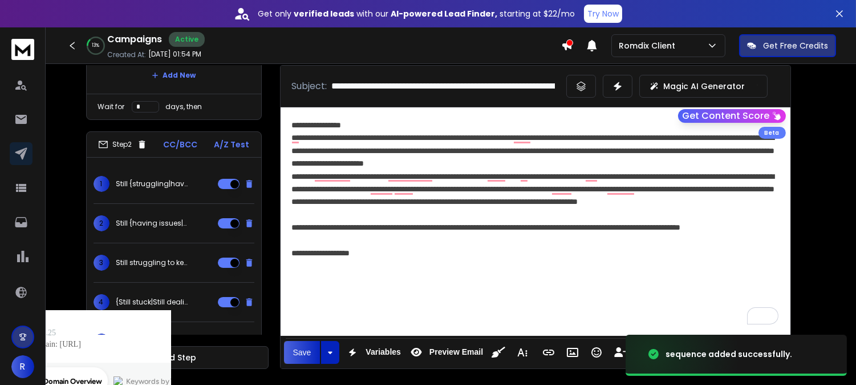
scroll to position [120, 0]
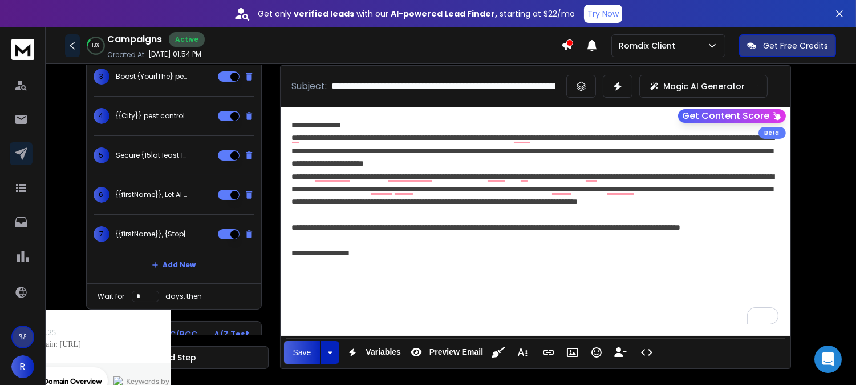
click at [72, 46] on icon at bounding box center [72, 46] width 10 height 10
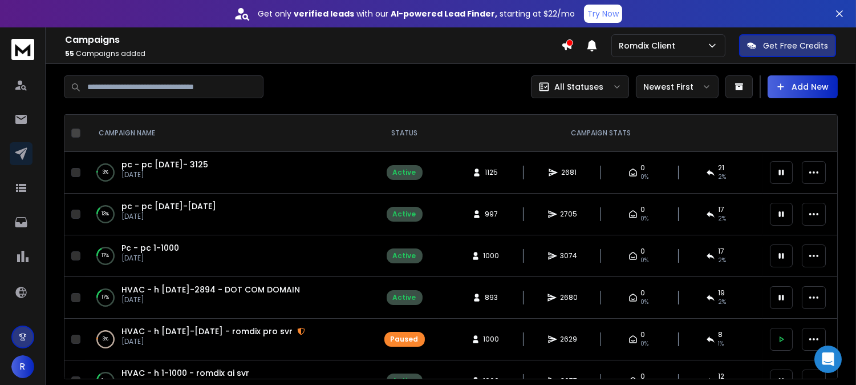
click at [168, 246] on span "Pc - pc 1-1000" at bounding box center [151, 247] width 58 height 11
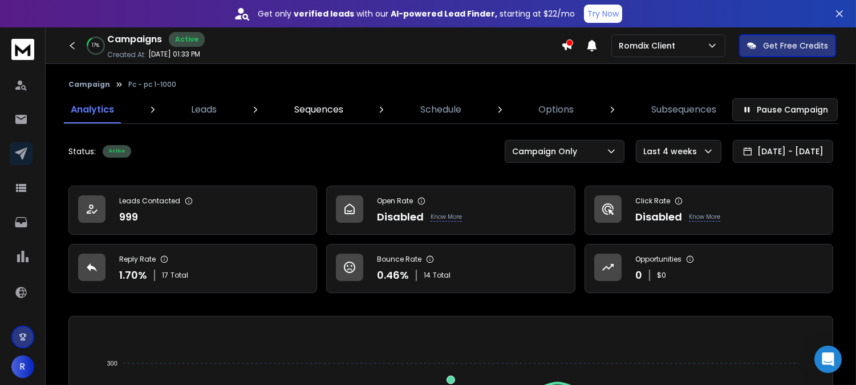
click at [334, 108] on p "Sequences" at bounding box center [318, 110] width 49 height 14
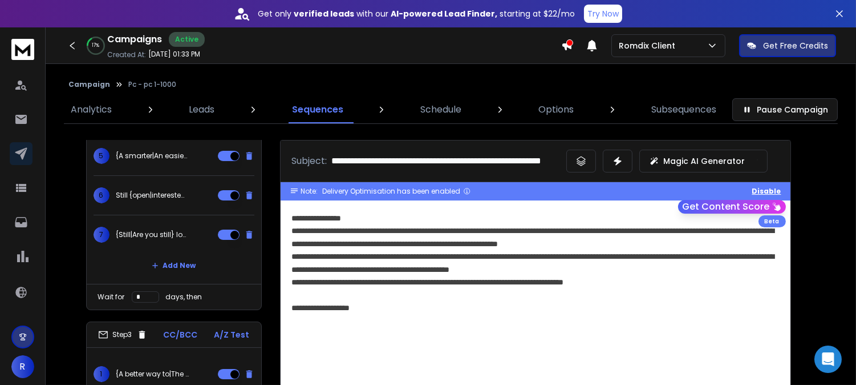
scroll to position [697, 0]
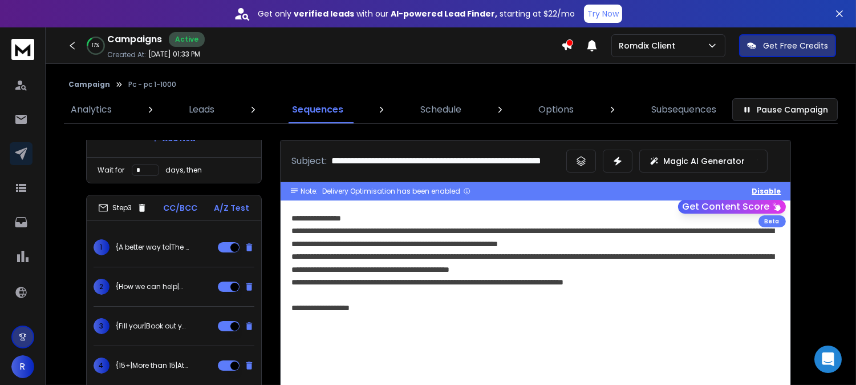
drag, startPoint x: 142, startPoint y: 170, endPoint x: 123, endPoint y: 175, distance: 18.8
click at [123, 175] on div "Wait for * days, then" at bounding box center [174, 170] width 175 height 26
type input "**********"
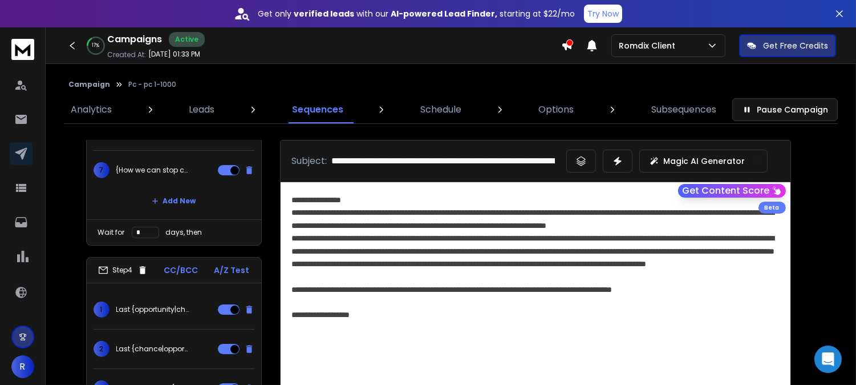
scroll to position [1014, 0]
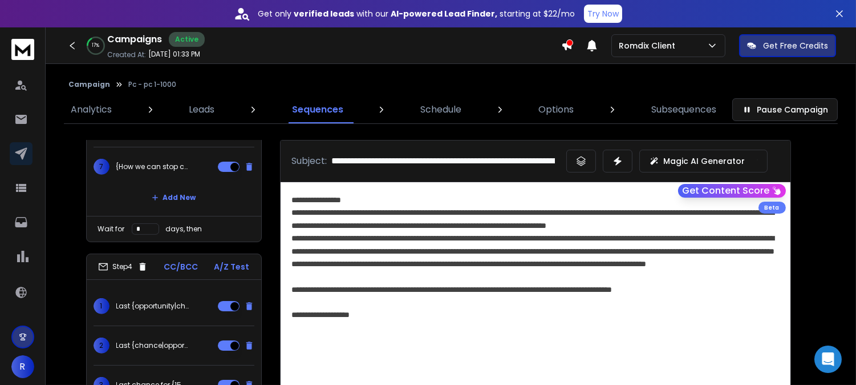
type input "*"
drag, startPoint x: 143, startPoint y: 226, endPoint x: 119, endPoint y: 231, distance: 24.5
click at [121, 228] on div "Wait for * days, then" at bounding box center [174, 229] width 175 height 26
type input "**********"
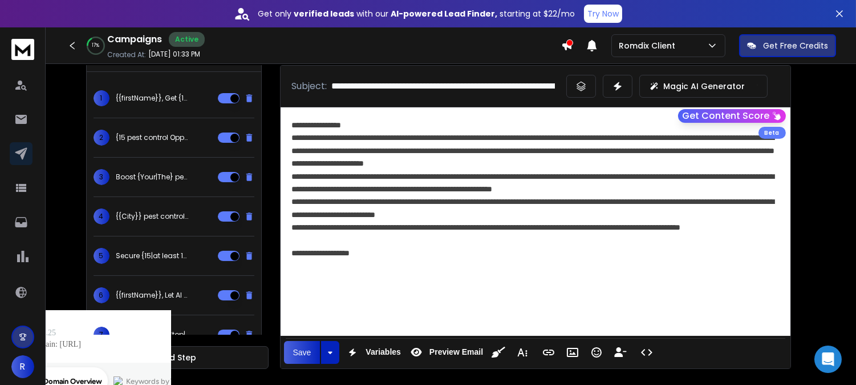
scroll to position [0, 0]
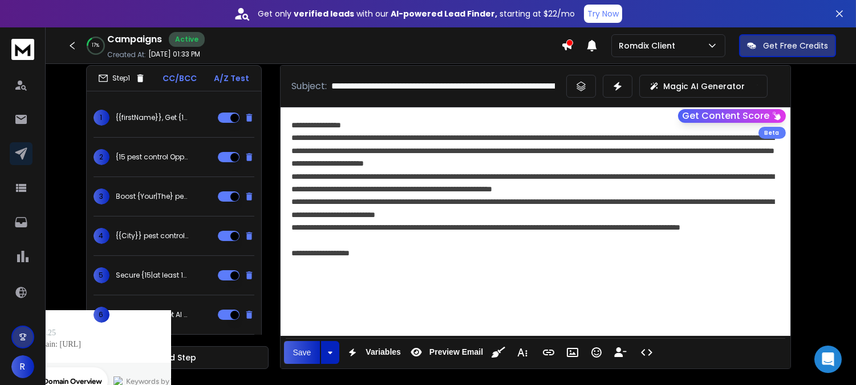
type input "*"
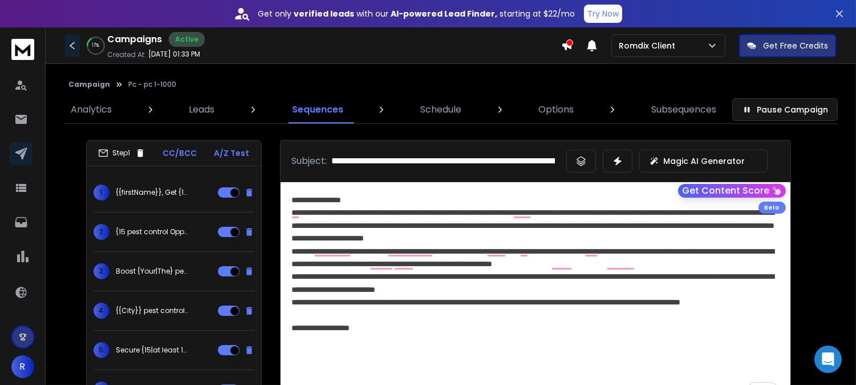
click at [70, 41] on icon at bounding box center [72, 46] width 10 height 10
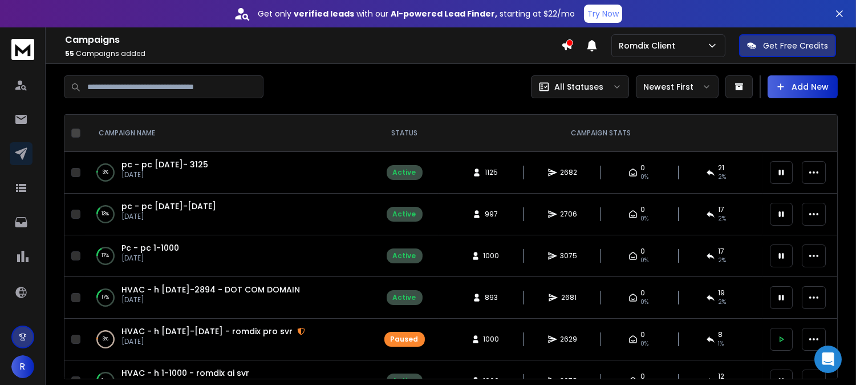
click at [223, 286] on span "HVAC - h [DATE]-2894 - DOT COM DOMAIN" at bounding box center [211, 289] width 179 height 11
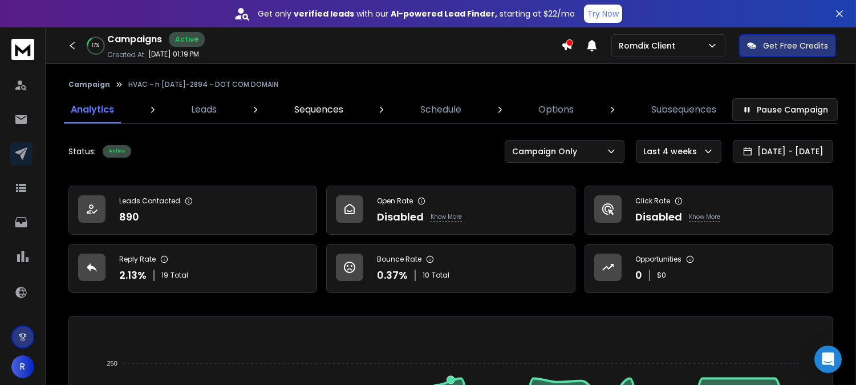
click at [320, 111] on p "Sequences" at bounding box center [318, 110] width 49 height 14
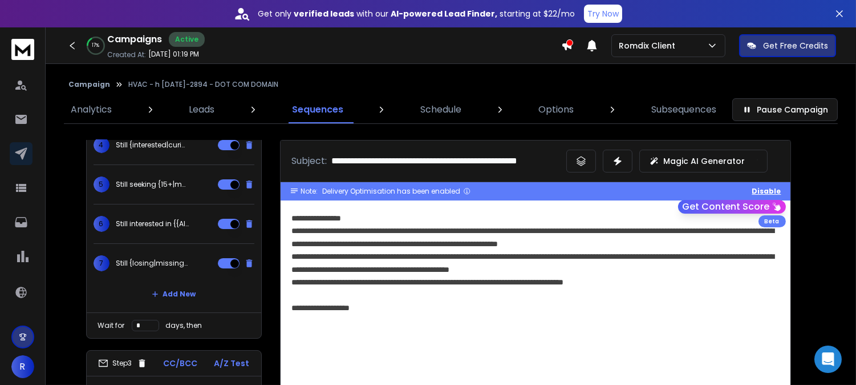
scroll to position [571, 0]
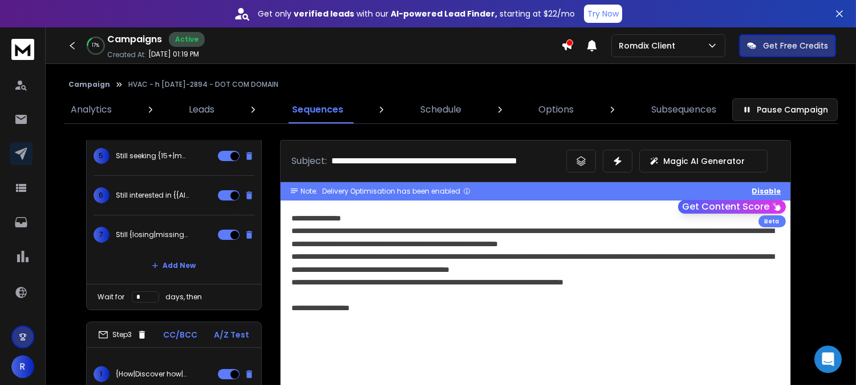
drag, startPoint x: 144, startPoint y: 298, endPoint x: 122, endPoint y: 305, distance: 23.5
click at [126, 303] on div "Wait for * days, then" at bounding box center [174, 297] width 175 height 26
type input "**********"
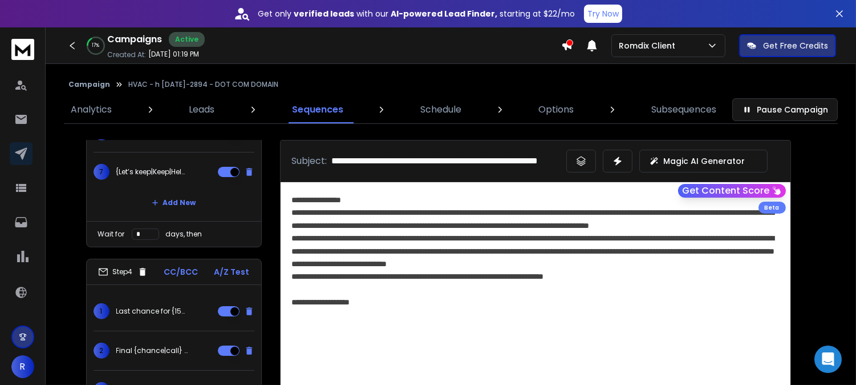
scroll to position [1014, 0]
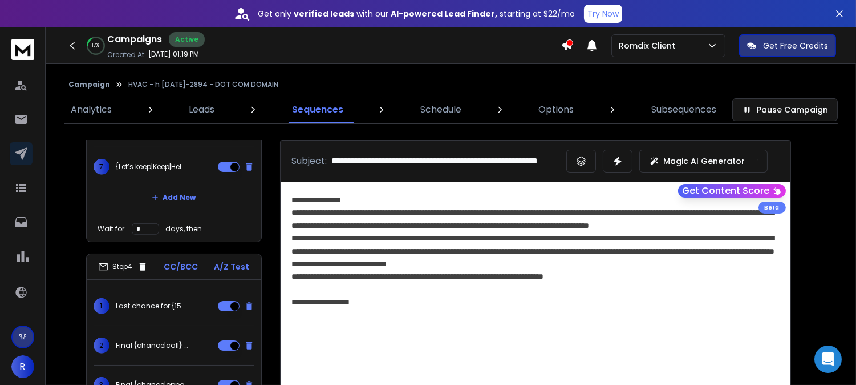
type input "*"
drag, startPoint x: 151, startPoint y: 231, endPoint x: 127, endPoint y: 234, distance: 24.2
click at [128, 231] on div "Wait for * days, then" at bounding box center [174, 229] width 175 height 26
type input "**********"
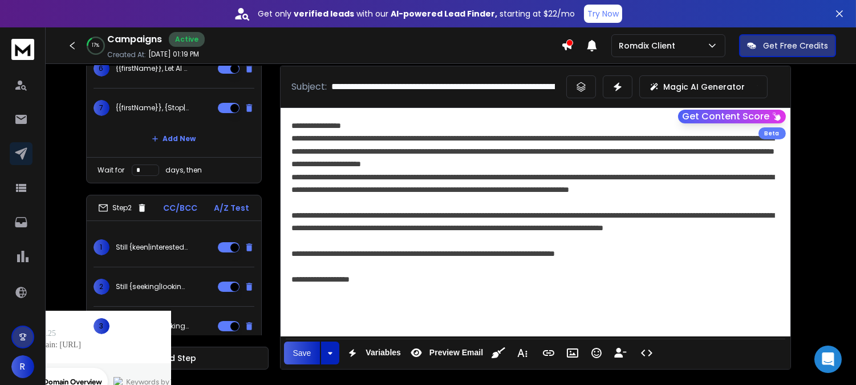
scroll to position [75, 0]
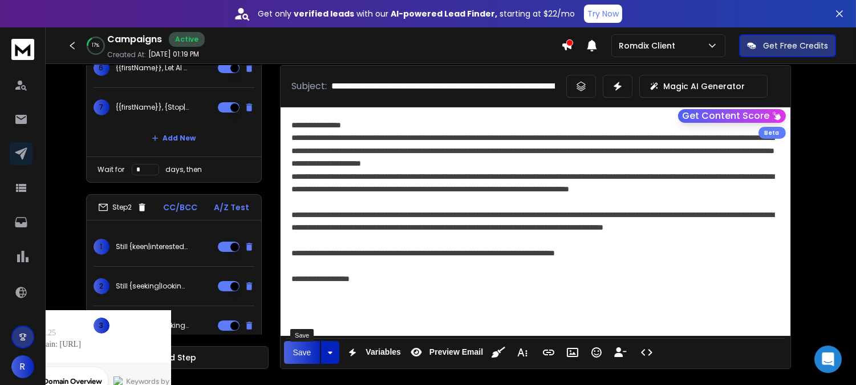
type input "*"
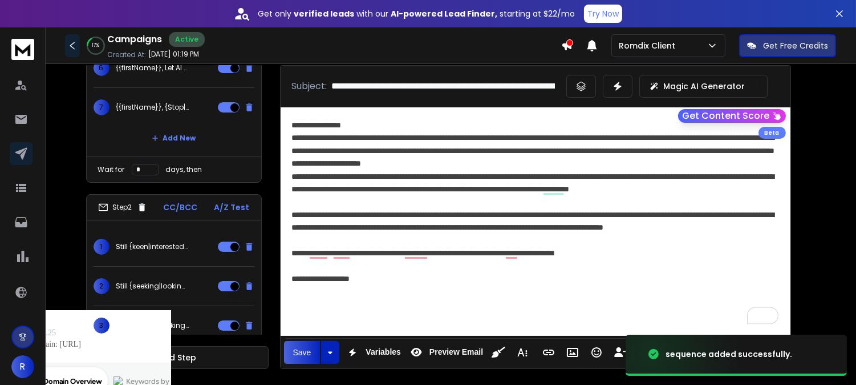
click at [72, 41] on icon at bounding box center [72, 46] width 10 height 10
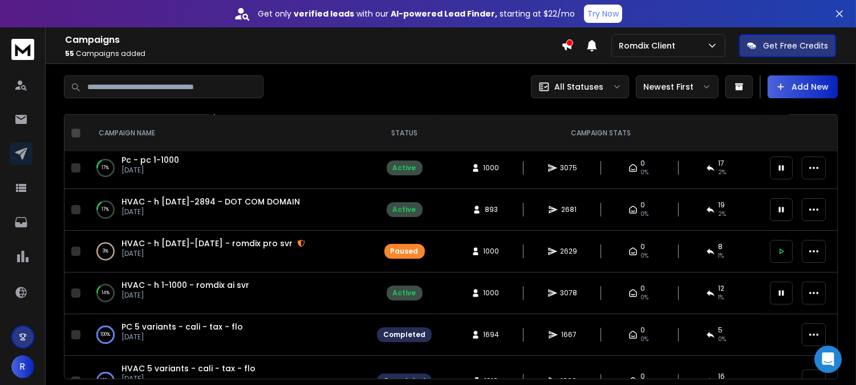
scroll to position [127, 0]
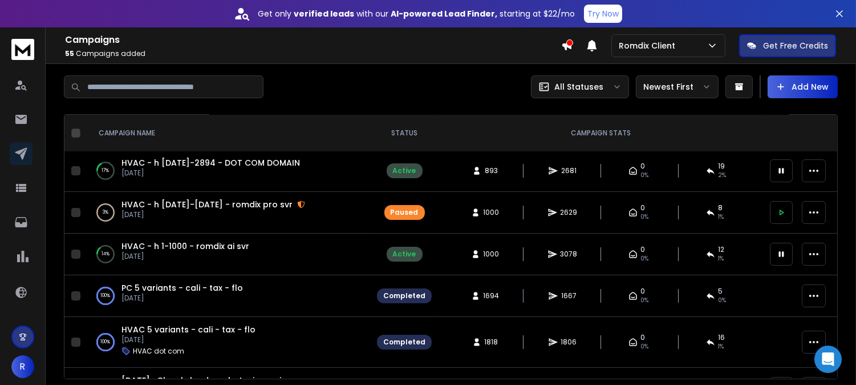
click at [220, 246] on span "HVAC - h 1-1000 - romdix ai svr" at bounding box center [186, 245] width 128 height 11
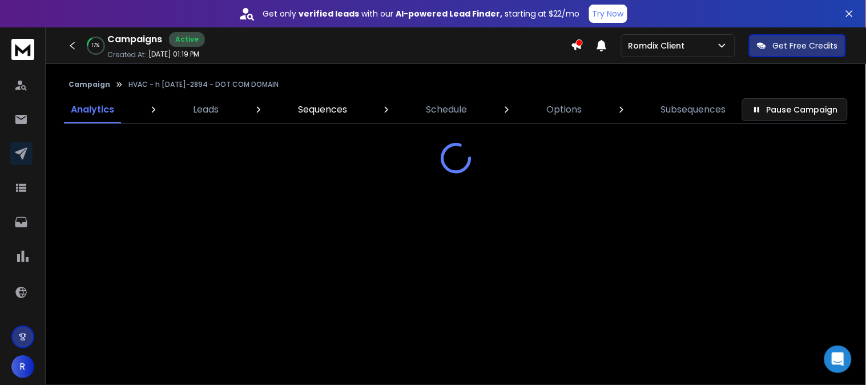
click at [340, 110] on p "Sequences" at bounding box center [322, 110] width 49 height 14
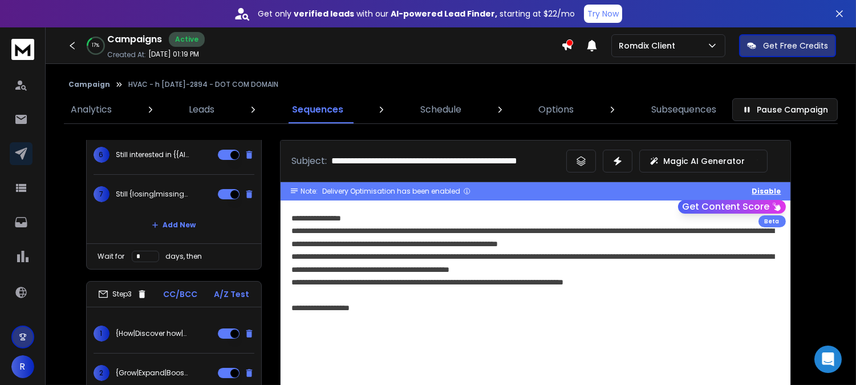
scroll to position [634, 0]
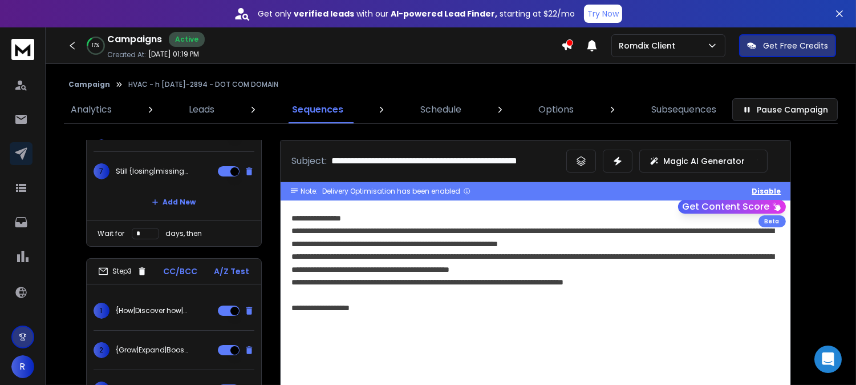
drag, startPoint x: 148, startPoint y: 234, endPoint x: 112, endPoint y: 247, distance: 38.3
click at [122, 240] on div "Wait for * days, then" at bounding box center [174, 233] width 175 height 26
type input "**********"
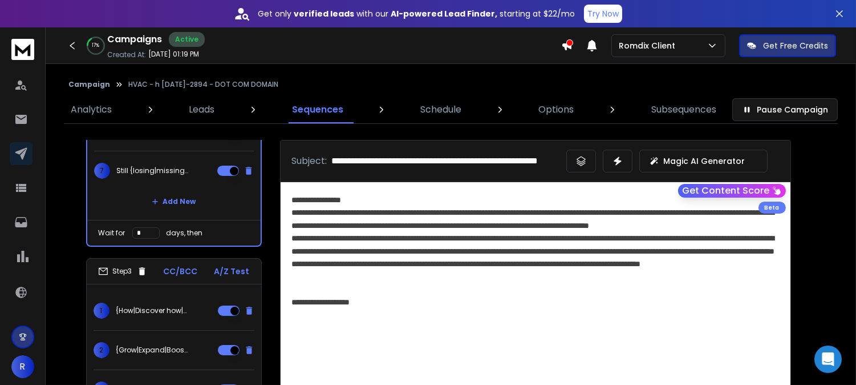
type input "*"
click at [76, 261] on div "Step 1 CC/BCC A/Z Test 1 {{firstName}}, Get {15|fifteen} HVAC Leads in {{City}}…" at bounding box center [451, 291] width 774 height 313
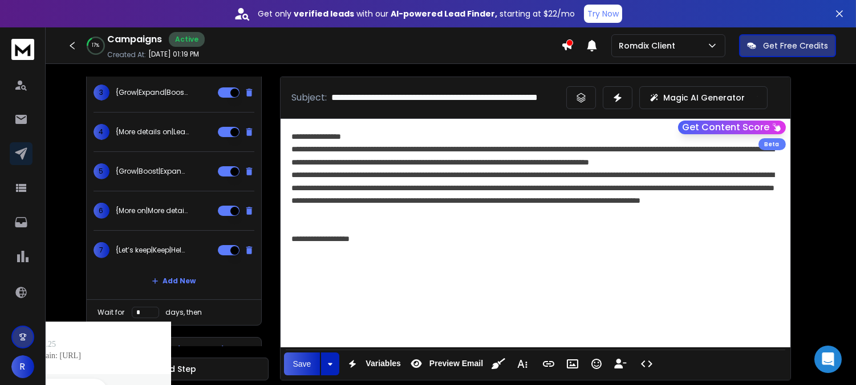
scroll to position [887, 0]
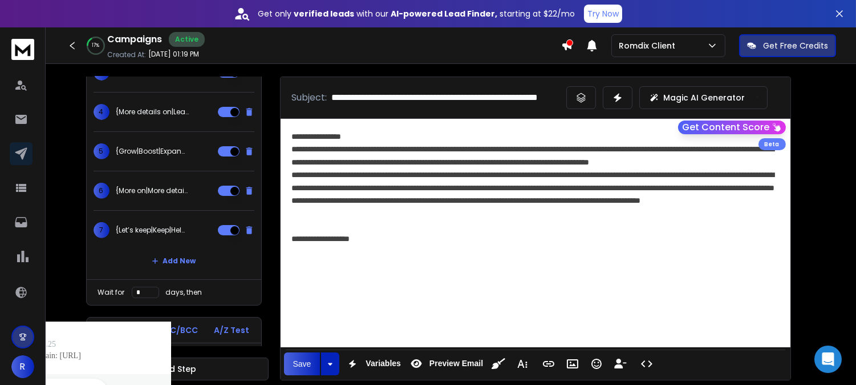
drag, startPoint x: 143, startPoint y: 293, endPoint x: 122, endPoint y: 296, distance: 21.9
click at [124, 294] on div "Wait for * days, then" at bounding box center [174, 292] width 175 height 26
type input "**********"
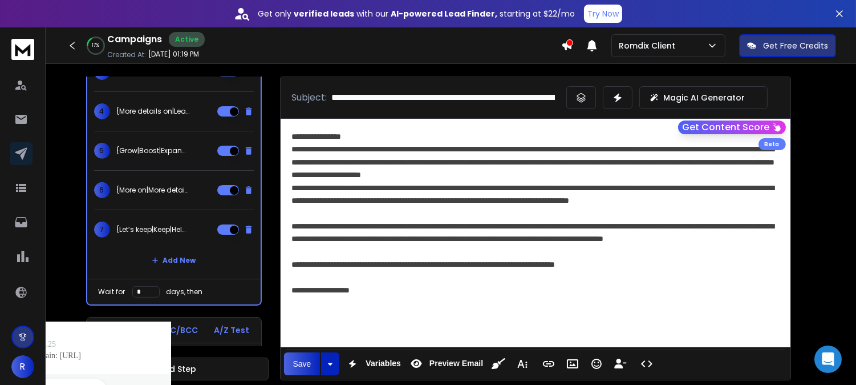
type input "*"
click at [73, 277] on div "Step 1 CC/BCC A/Z Test 1 {{firstName}}, Get {15|fifteen} HVAC Leads in {{City}}…" at bounding box center [451, 228] width 774 height 313
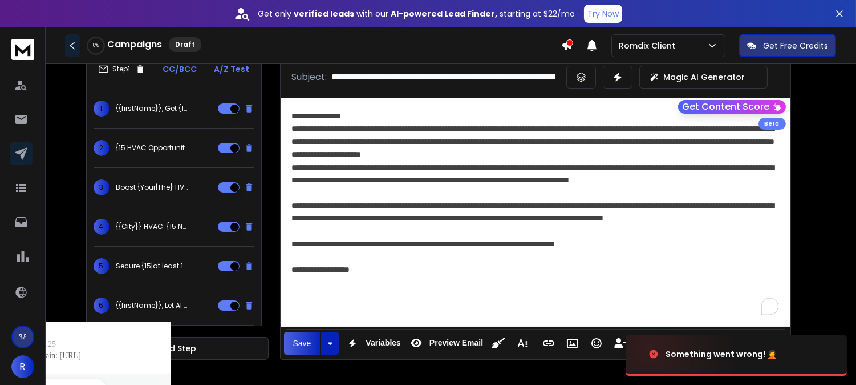
scroll to position [43, 0]
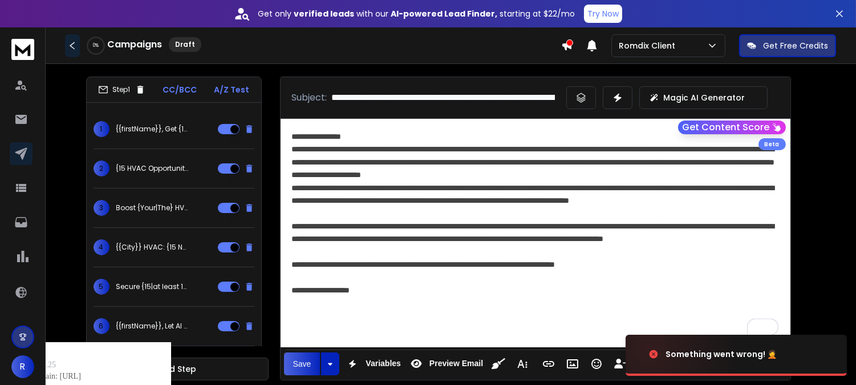
click at [71, 45] on icon at bounding box center [72, 45] width 5 height 7
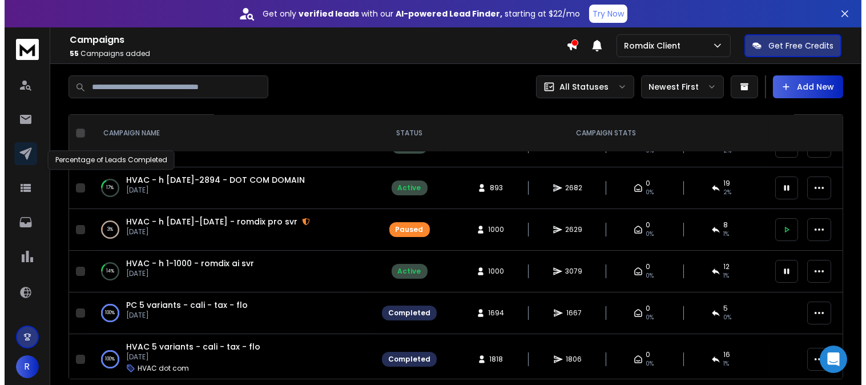
scroll to position [127, 0]
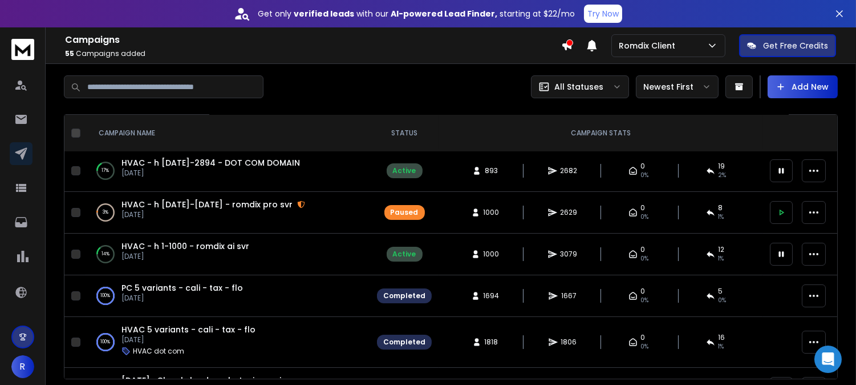
click at [214, 248] on span "HVAC - h 1-1000 - romdix ai svr" at bounding box center [186, 245] width 128 height 11
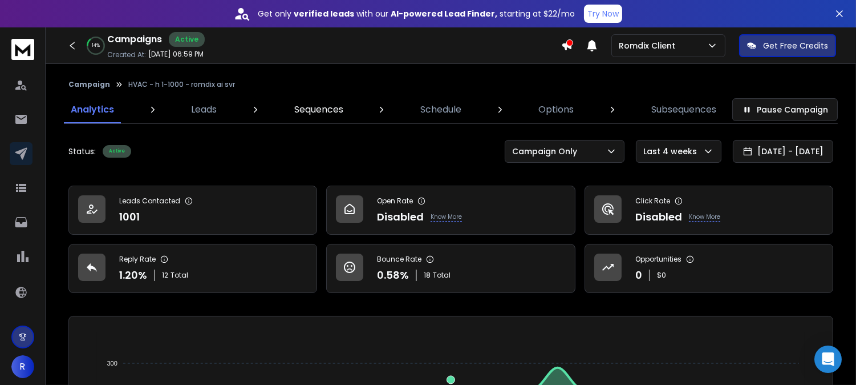
click at [340, 116] on p "Sequences" at bounding box center [318, 110] width 49 height 14
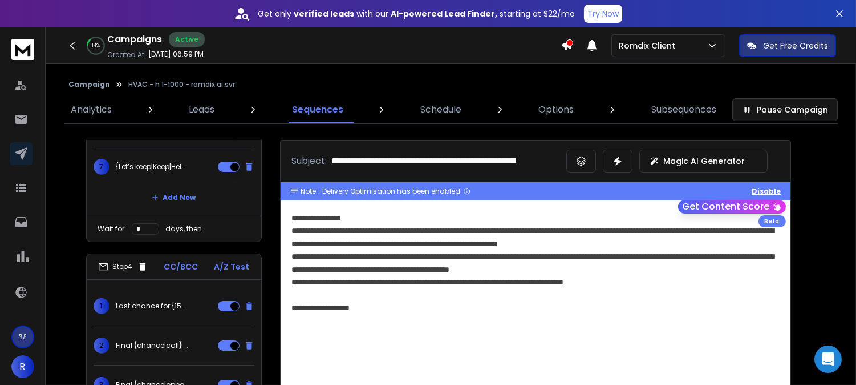
scroll to position [1077, 0]
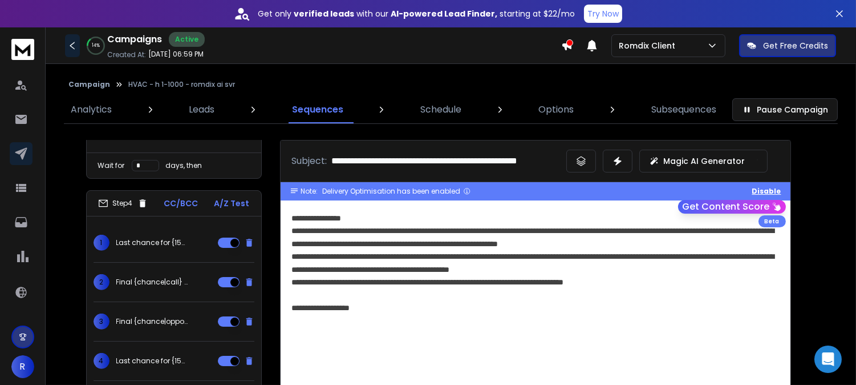
click at [70, 47] on icon at bounding box center [72, 46] width 10 height 10
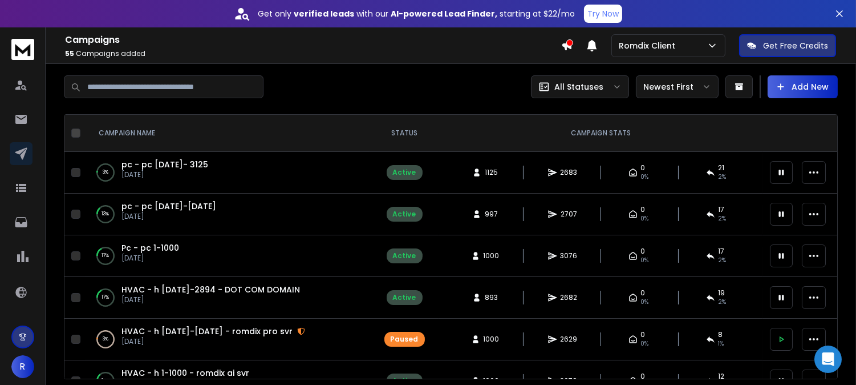
click at [282, 286] on span "HVAC - h [DATE]-2894 - DOT COM DOMAIN" at bounding box center [211, 289] width 179 height 11
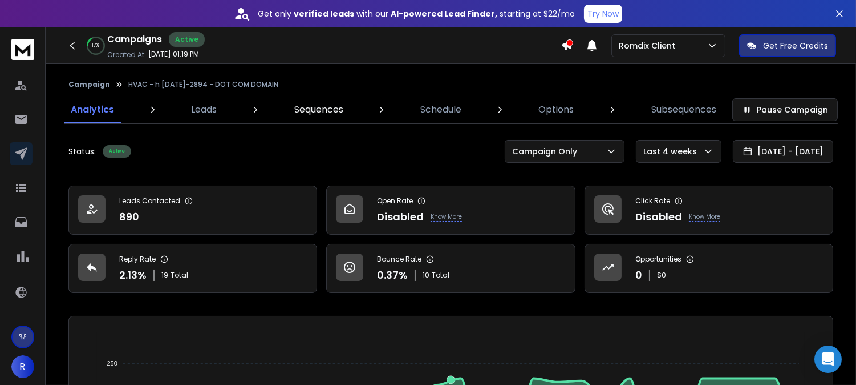
click at [335, 112] on p "Sequences" at bounding box center [318, 110] width 49 height 14
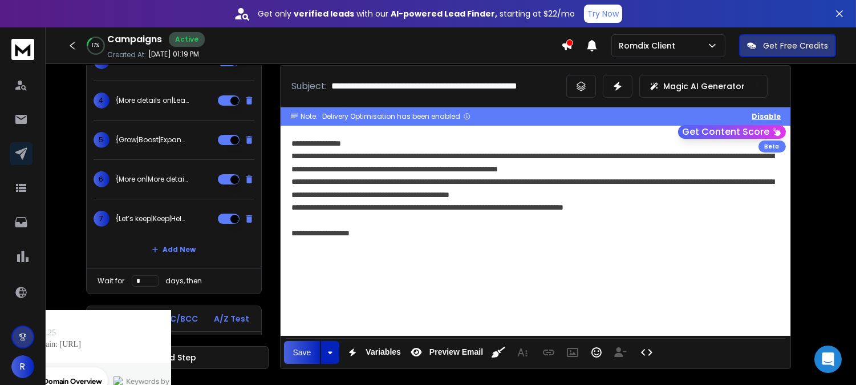
scroll to position [1077, 0]
